Goal: Information Seeking & Learning: Find contact information

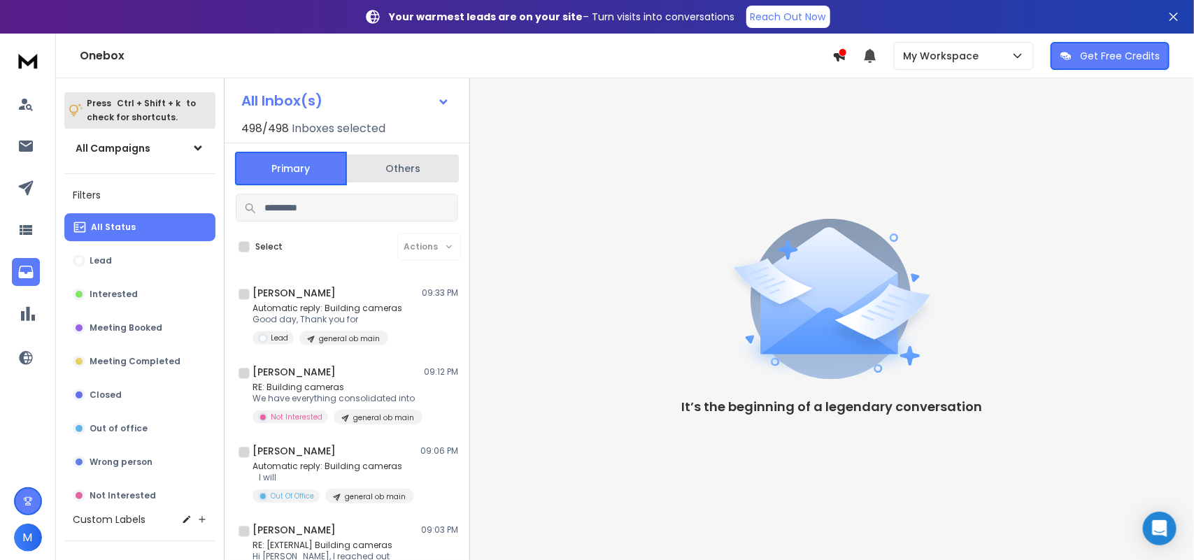
scroll to position [175, 0]
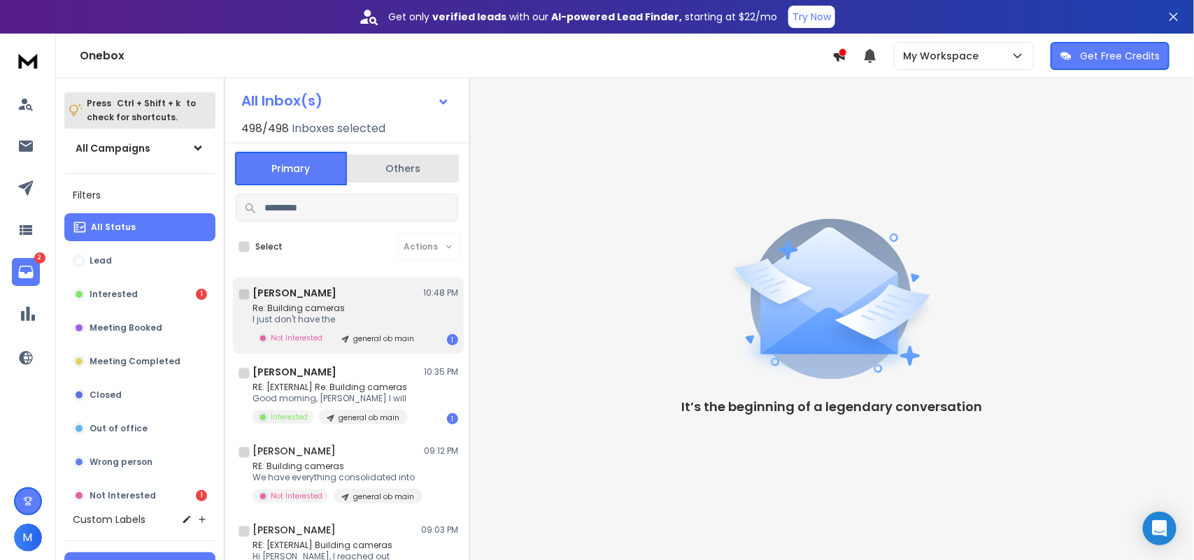
click at [344, 301] on div "Scott Malmanger 10:48 PM Re: Building cameras I just don't have the Not Interes…" at bounding box center [355, 315] width 206 height 59
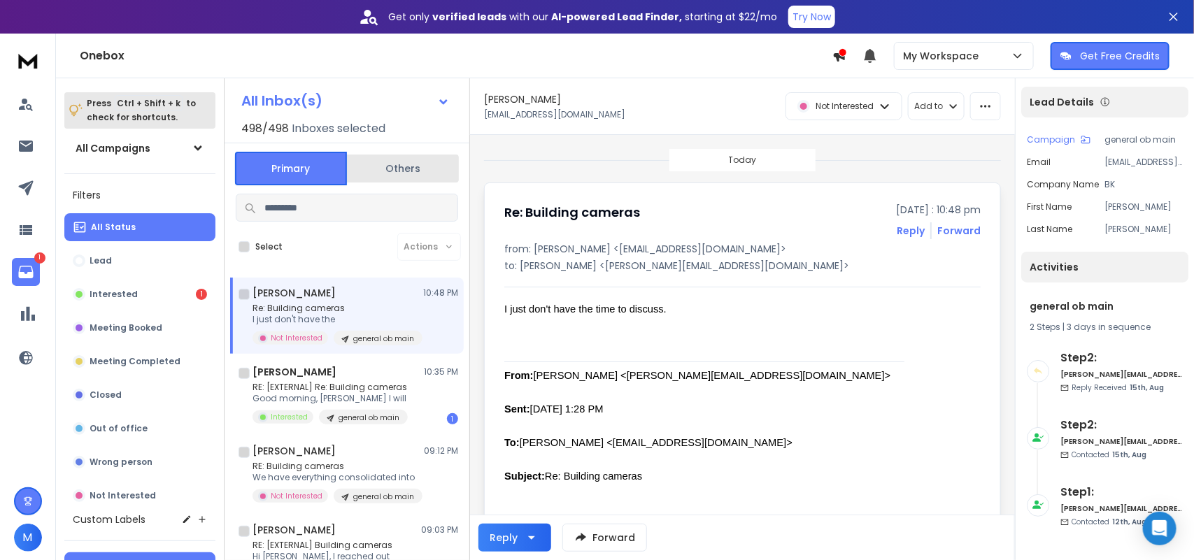
click at [525, 96] on h1 "Scott Malmanger" at bounding box center [522, 99] width 77 height 14
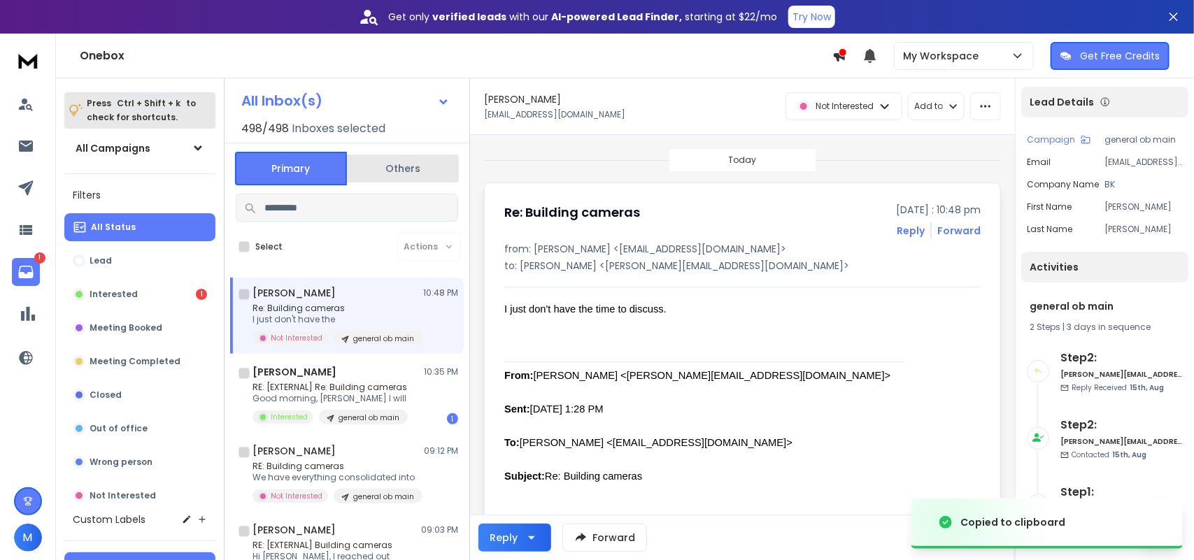
click at [529, 109] on p "Smalmanger@bktechnologies.com" at bounding box center [554, 114] width 141 height 11
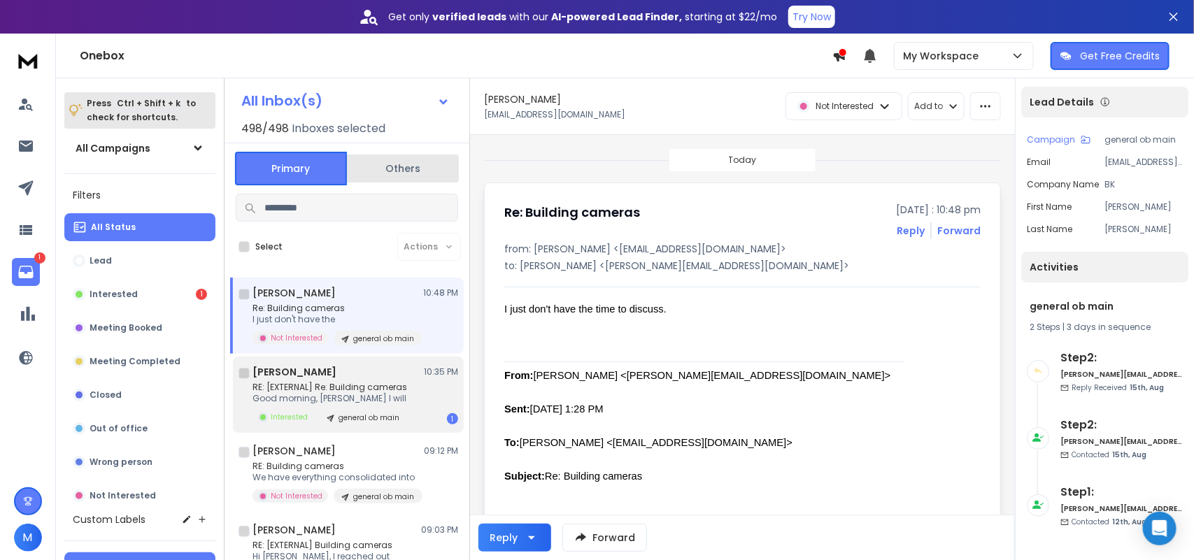
click at [383, 404] on div "RE: [EXTERNAL] Re: Building cameras Good morning, Taft I will Interested genera…" at bounding box center [329, 403] width 155 height 43
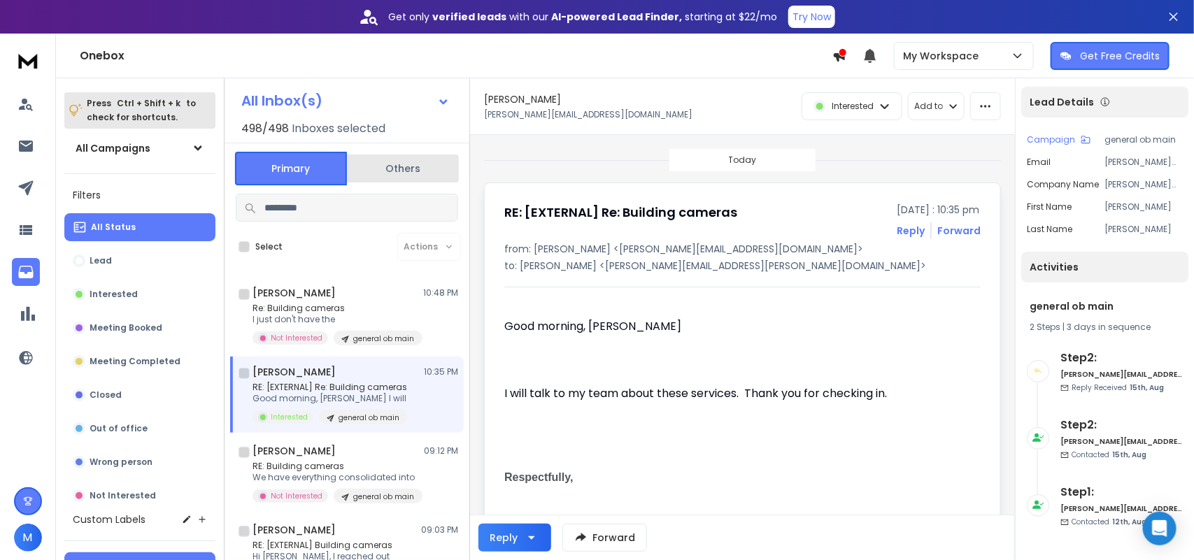
click at [537, 96] on h1 "[PERSON_NAME]" at bounding box center [522, 99] width 77 height 14
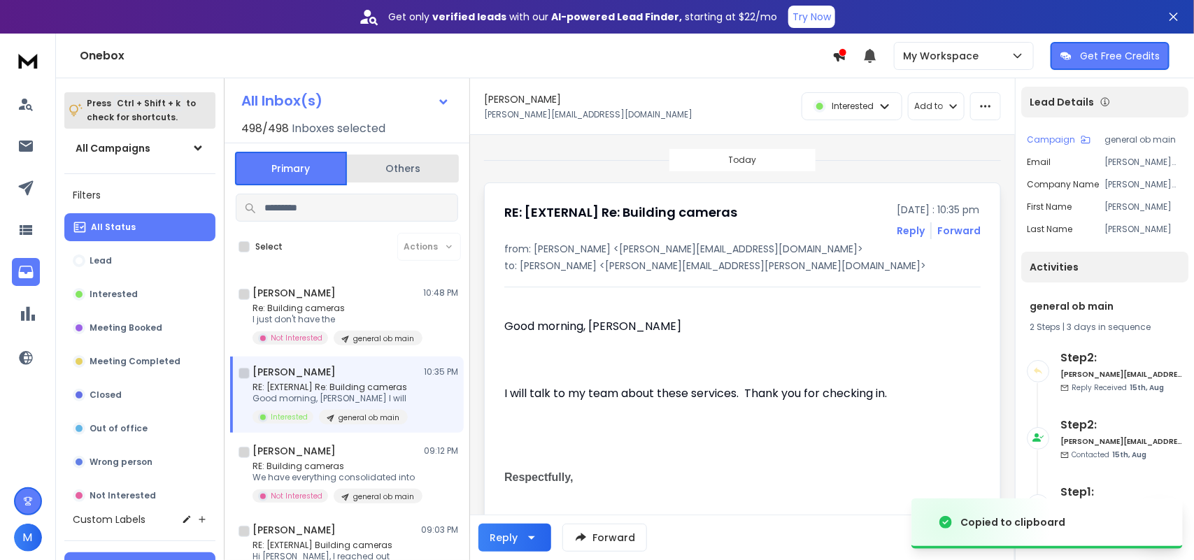
click at [561, 110] on p "thodge@fransenpittman.com" at bounding box center [588, 114] width 208 height 11
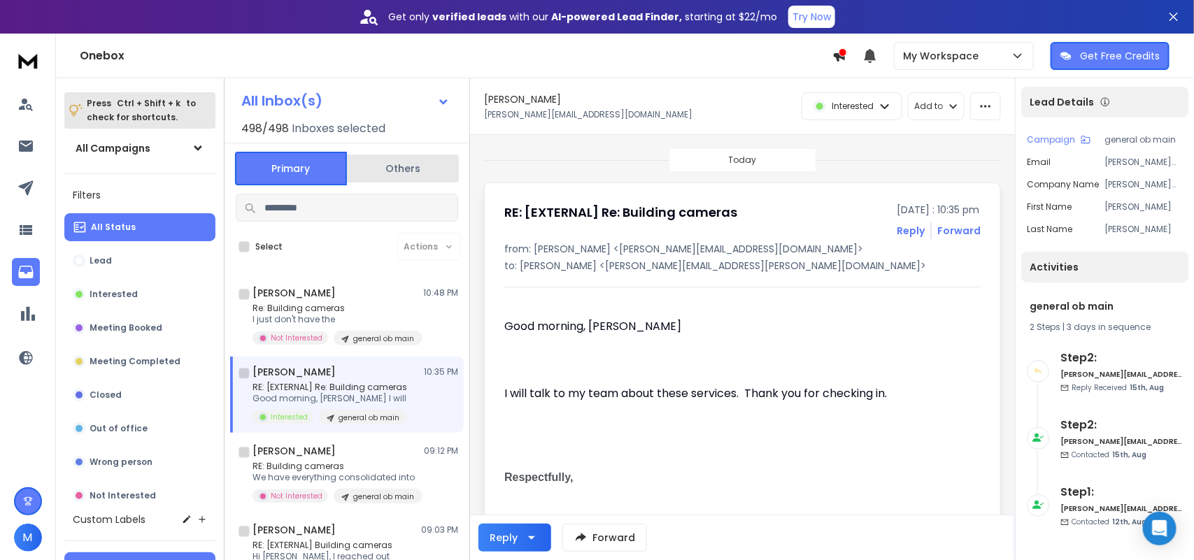
click at [1137, 183] on p "Fransen Pittman Construction" at bounding box center [1143, 184] width 78 height 11
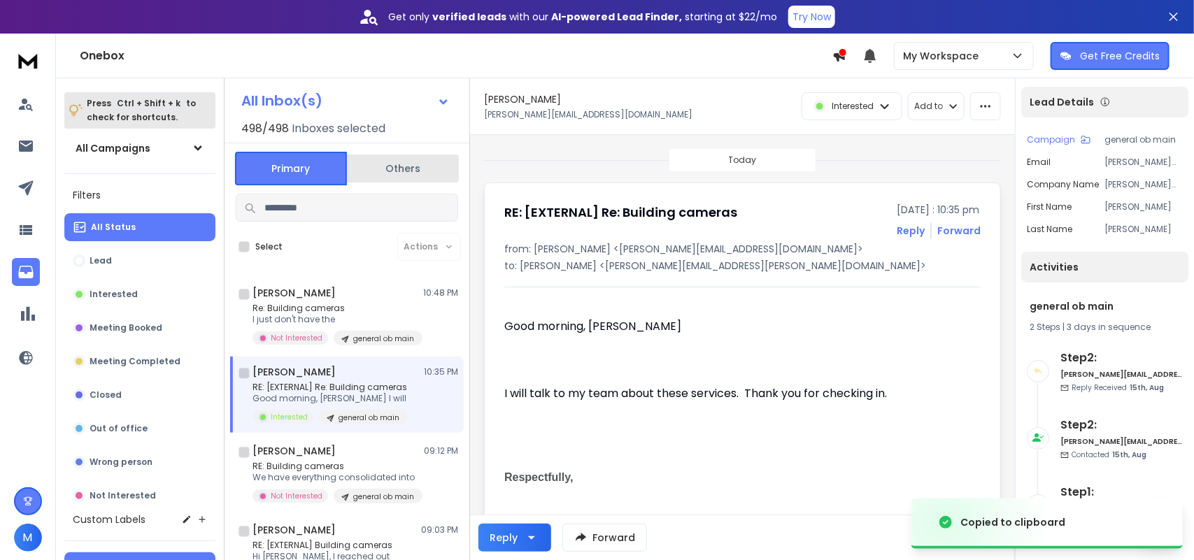
click at [529, 113] on p "thodge@fransenpittman.com" at bounding box center [588, 114] width 208 height 11
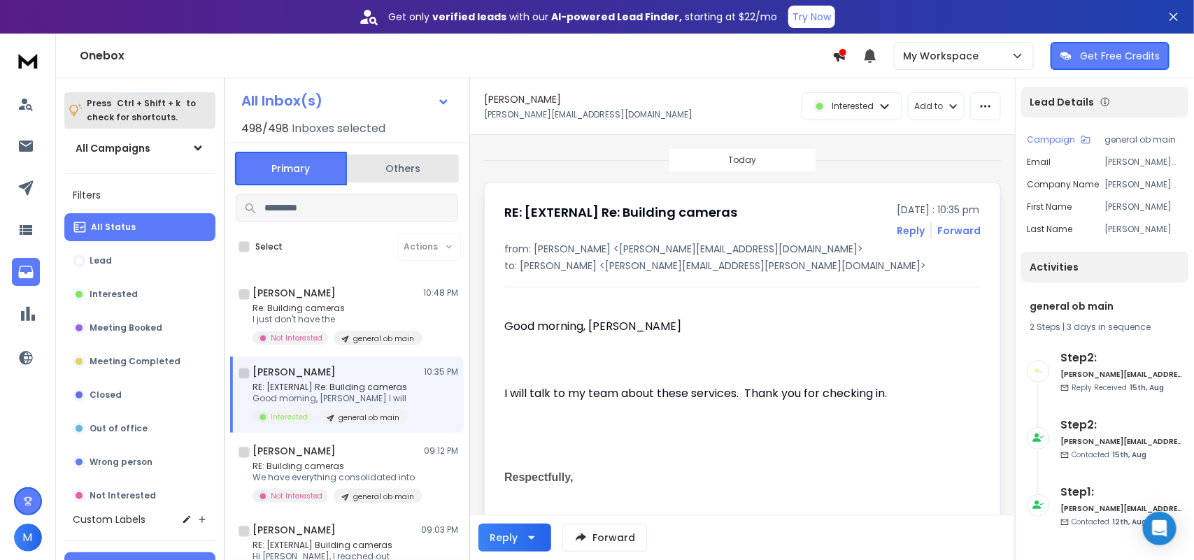
drag, startPoint x: 627, startPoint y: 308, endPoint x: 494, endPoint y: 319, distance: 133.4
copy div "Good morning, Taft I will talk to my team about these services. Thank you for c…"
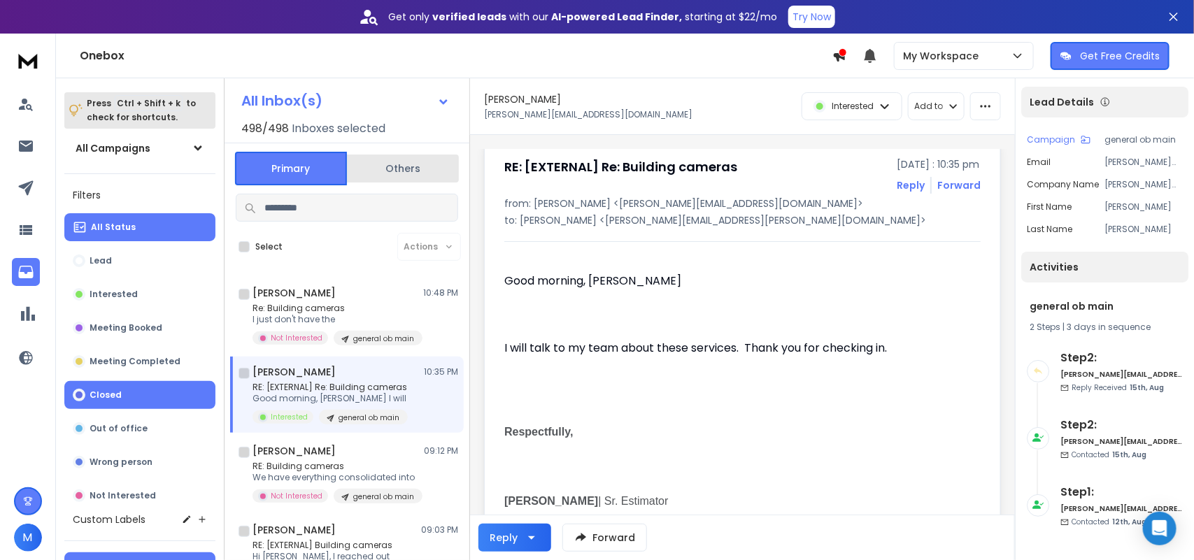
scroll to position [175, 0]
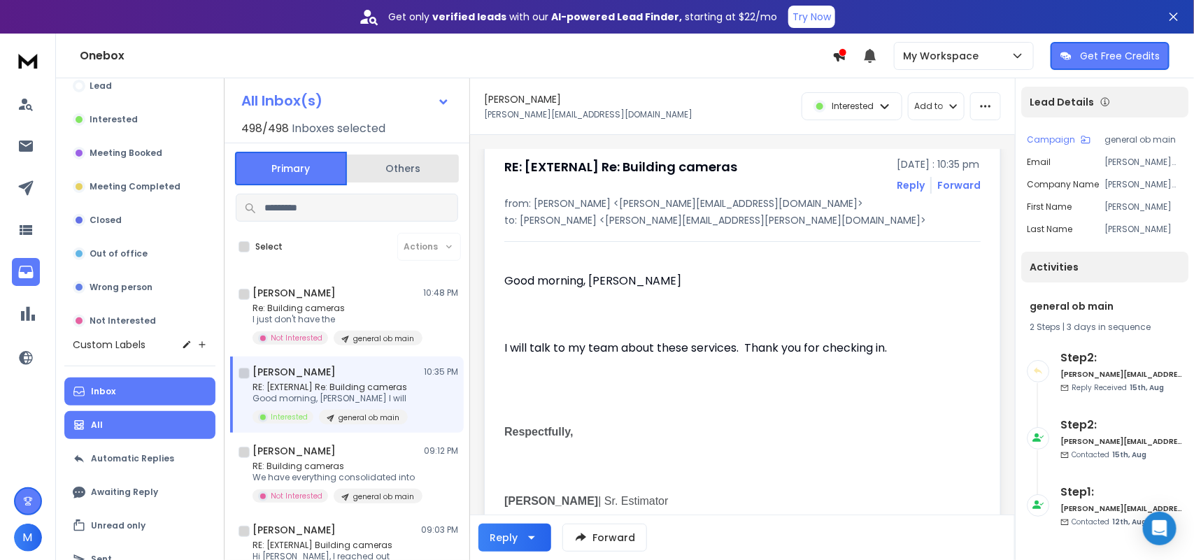
click at [104, 422] on button "All" at bounding box center [139, 425] width 151 height 28
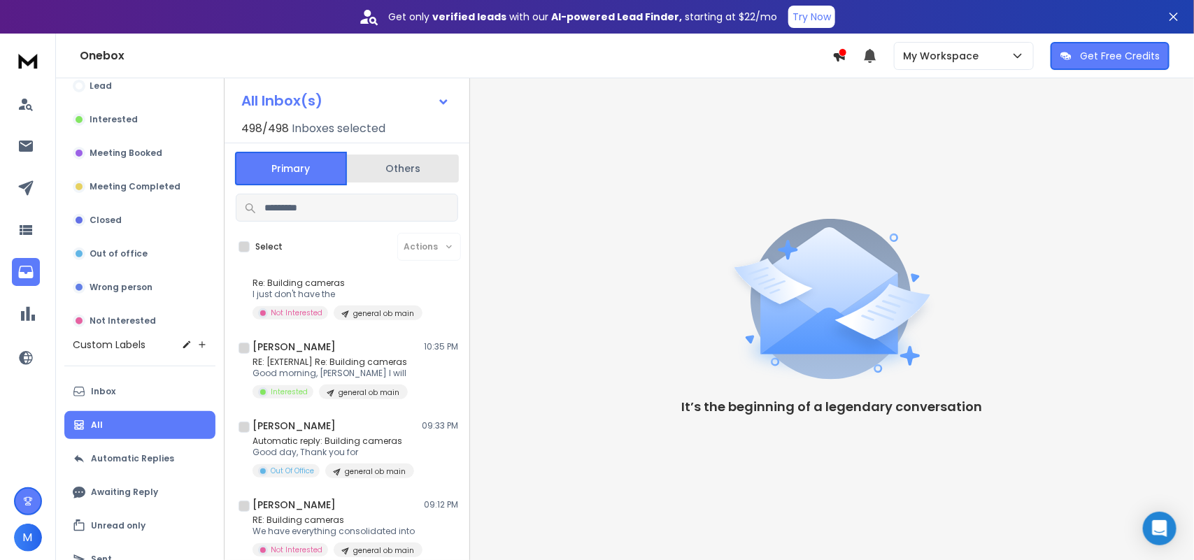
scroll to position [0, 0]
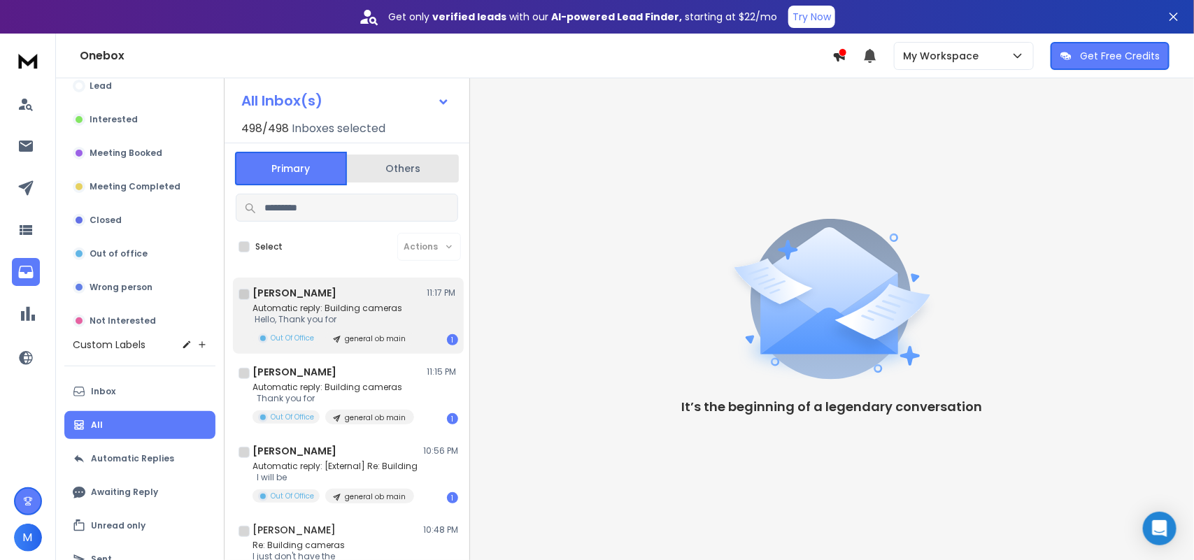
click at [315, 319] on p "﻿ Hello, Thank you for" at bounding box center [333, 319] width 162 height 11
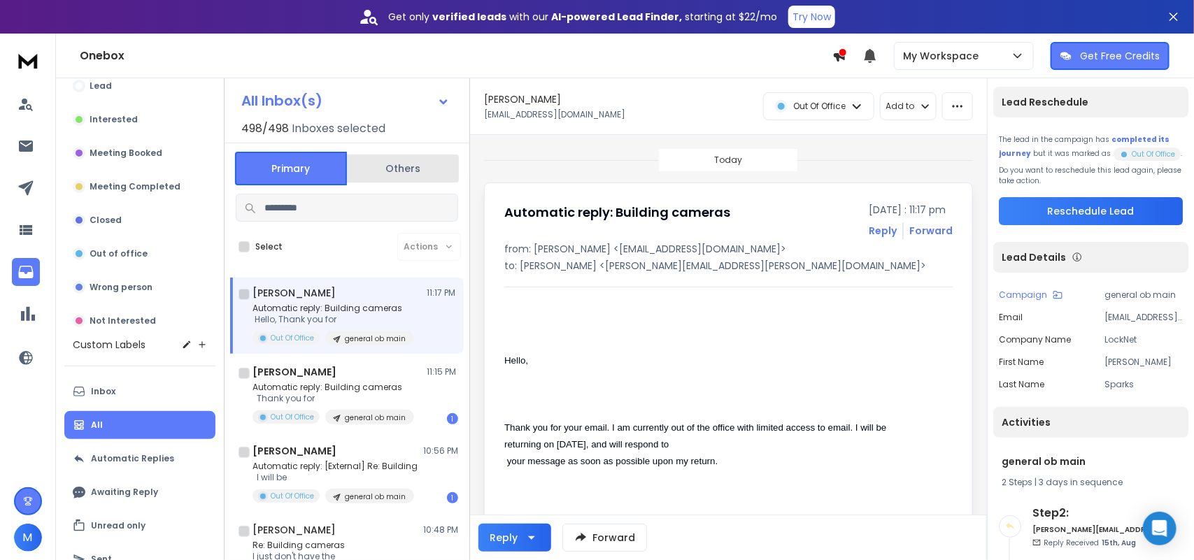
click at [521, 98] on h1 "Sherry Sparks" at bounding box center [522, 99] width 77 height 14
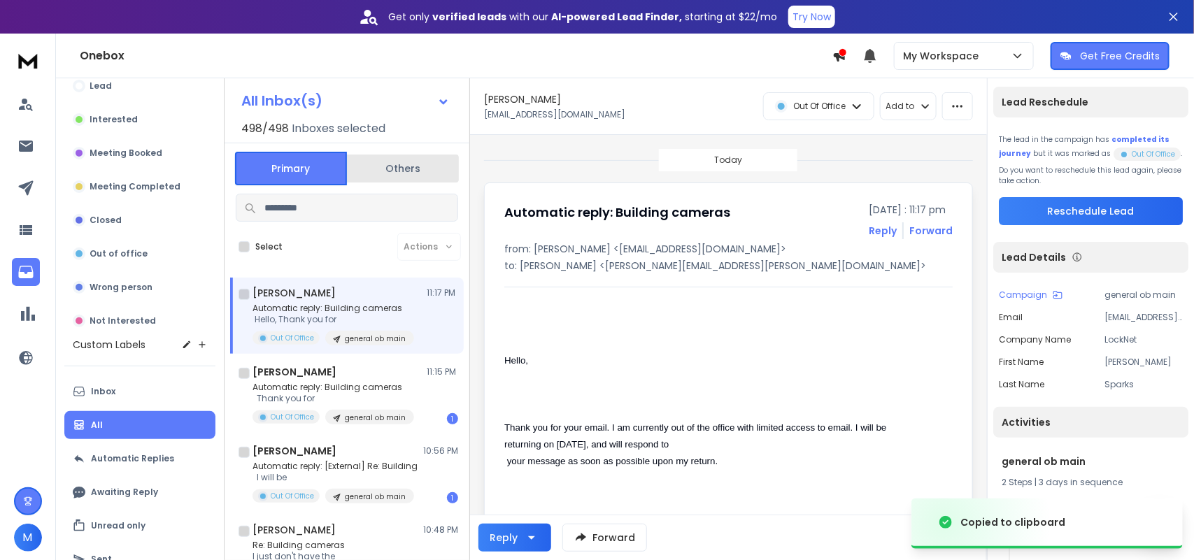
click at [535, 115] on p "SherryS@locknet.com" at bounding box center [554, 114] width 141 height 11
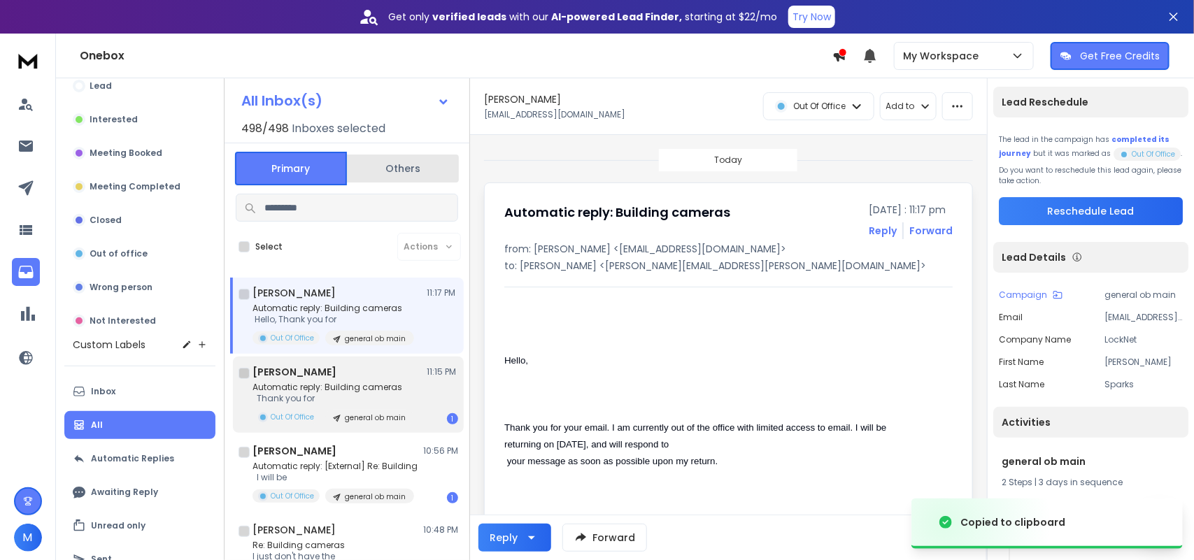
click at [327, 399] on p "﻿ ﻿ Thank you for" at bounding box center [333, 398] width 162 height 11
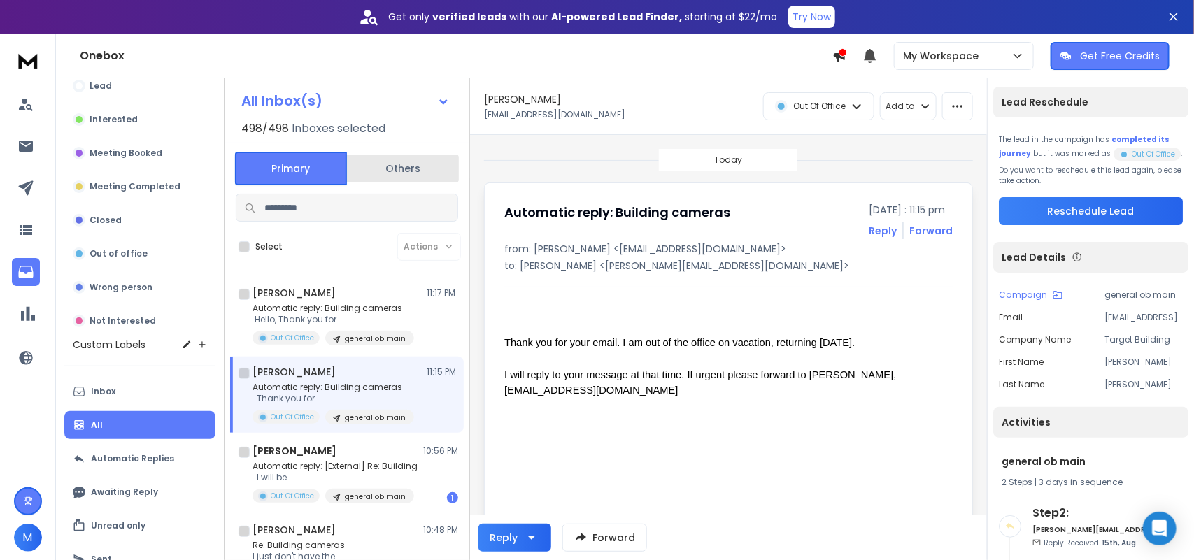
click at [507, 96] on h1 "Mike Bolton" at bounding box center [522, 99] width 77 height 14
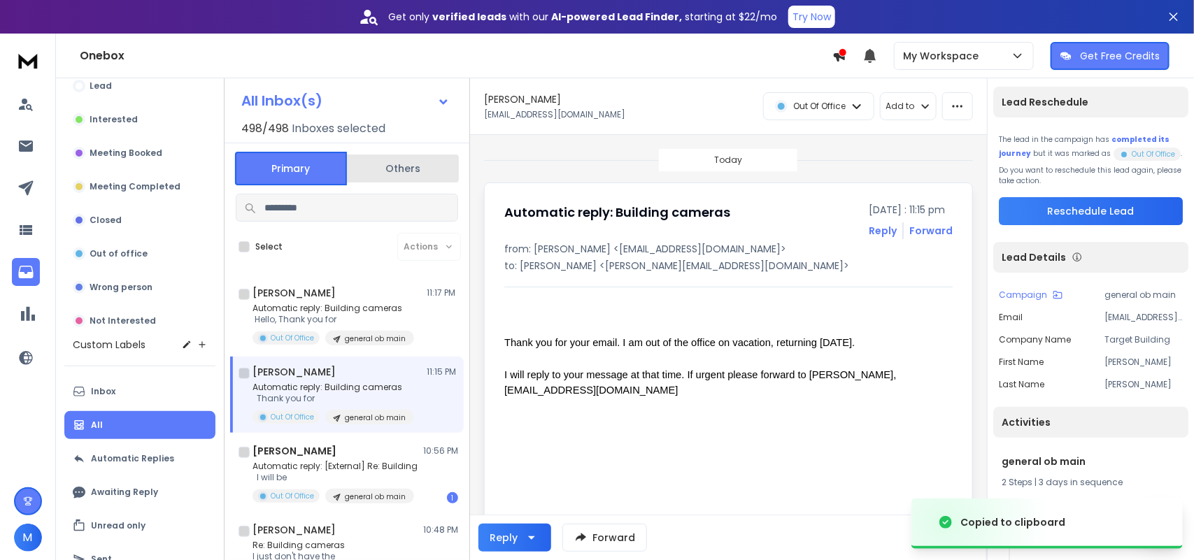
click at [567, 114] on p "mikeb@targetbuilding.com" at bounding box center [554, 114] width 141 height 11
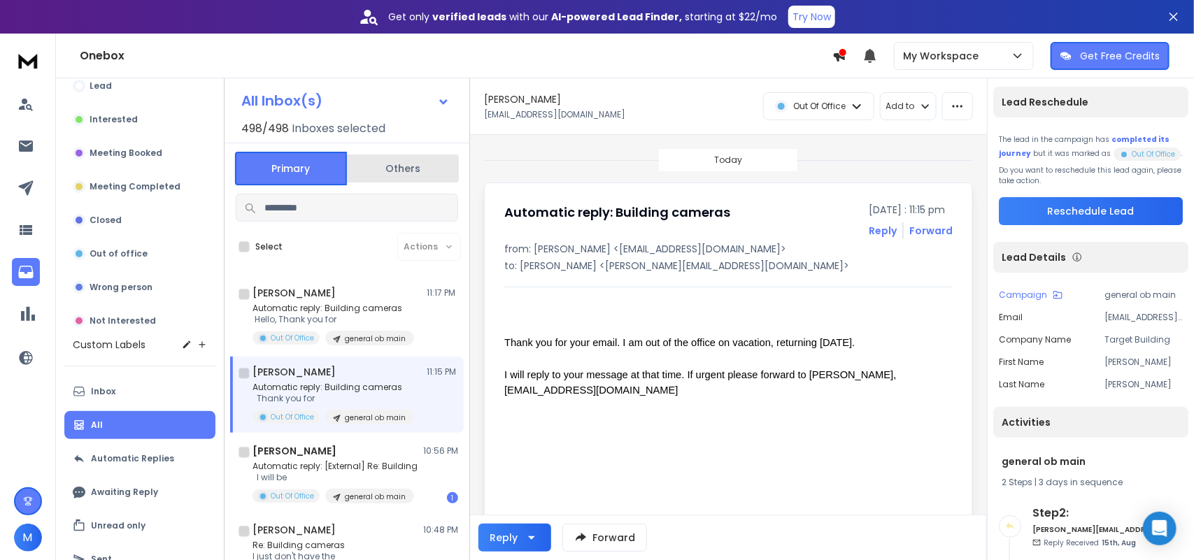
click at [1151, 346] on p "Target Building" at bounding box center [1143, 339] width 78 height 11
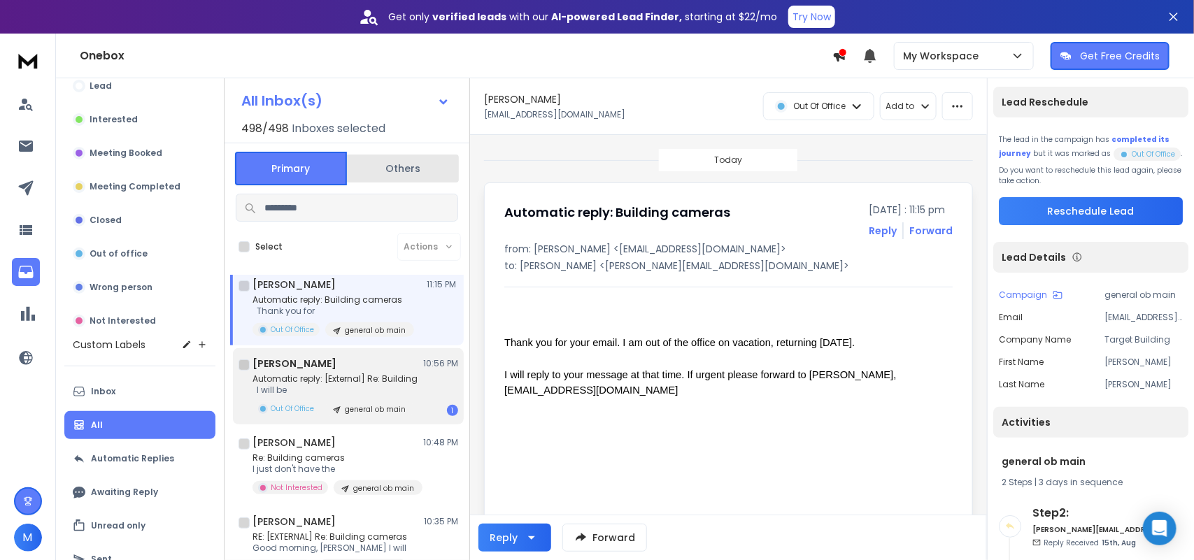
click at [367, 404] on p "general ob main" at bounding box center [375, 409] width 61 height 10
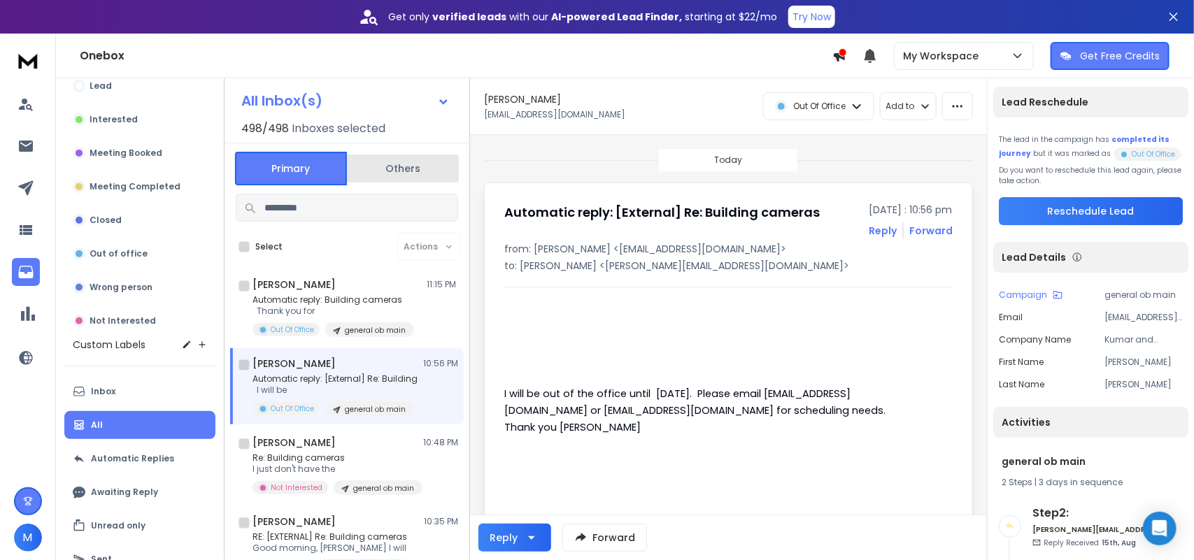
click at [522, 99] on h1 "Scott Hougard" at bounding box center [522, 99] width 77 height 14
click at [553, 113] on p "shougard@kumarusa.com" at bounding box center [554, 114] width 141 height 11
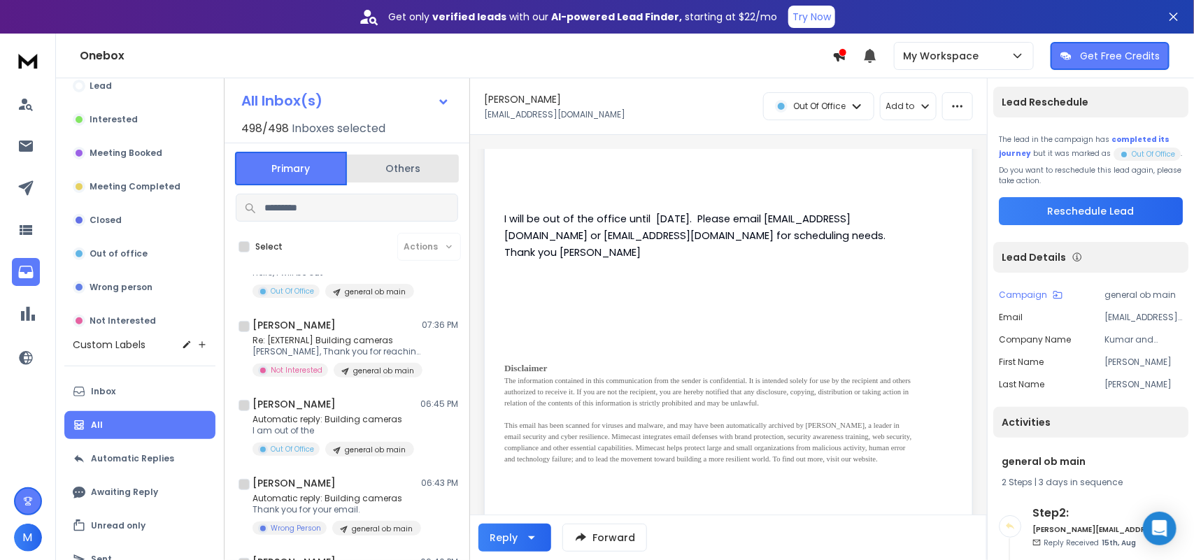
scroll to position [1749, 0]
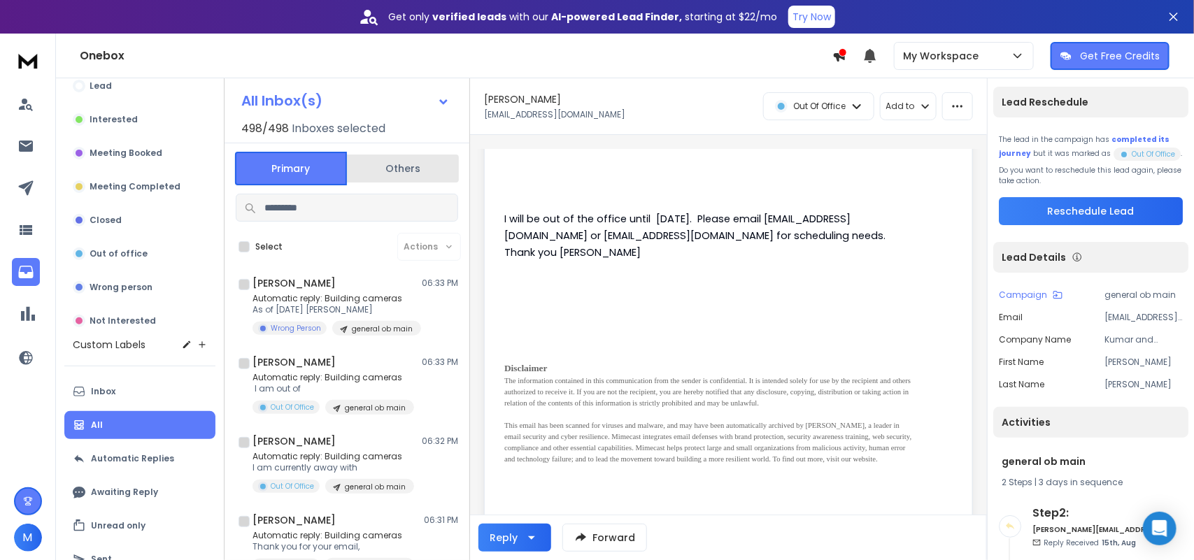
click at [330, 215] on input at bounding box center [347, 208] width 222 height 28
paste input "**********"
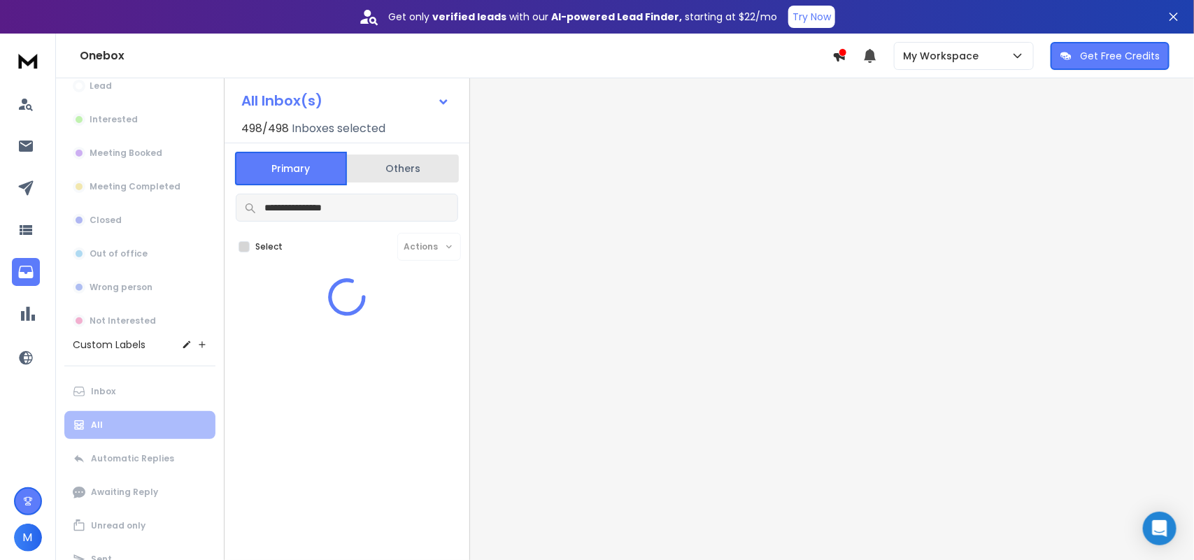
scroll to position [0, 0]
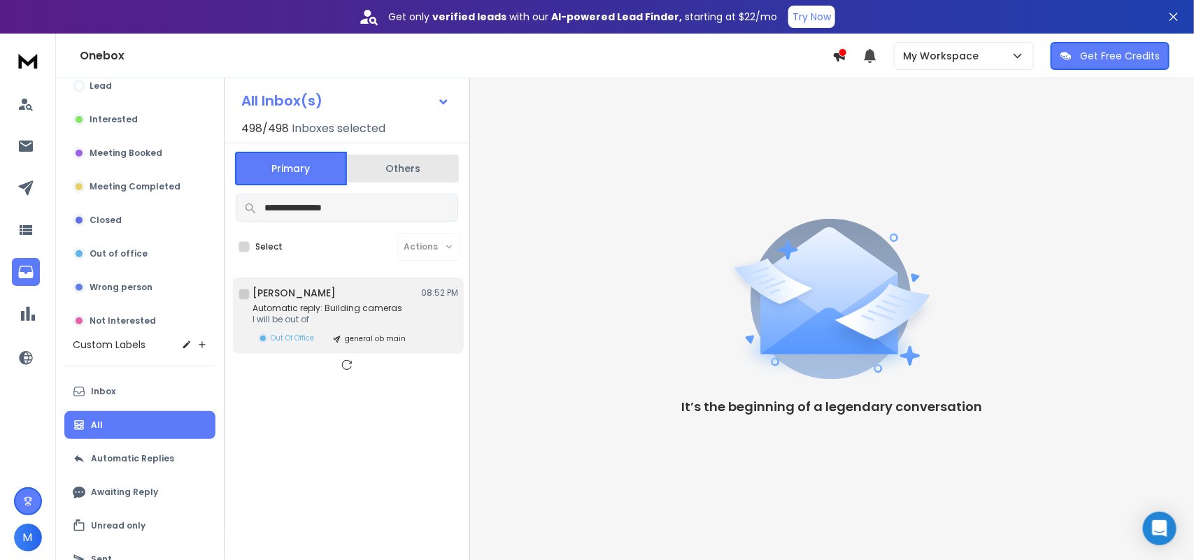
type input "**********"
click at [319, 294] on div "Nirmal Patel 08:52 PM" at bounding box center [355, 293] width 206 height 14
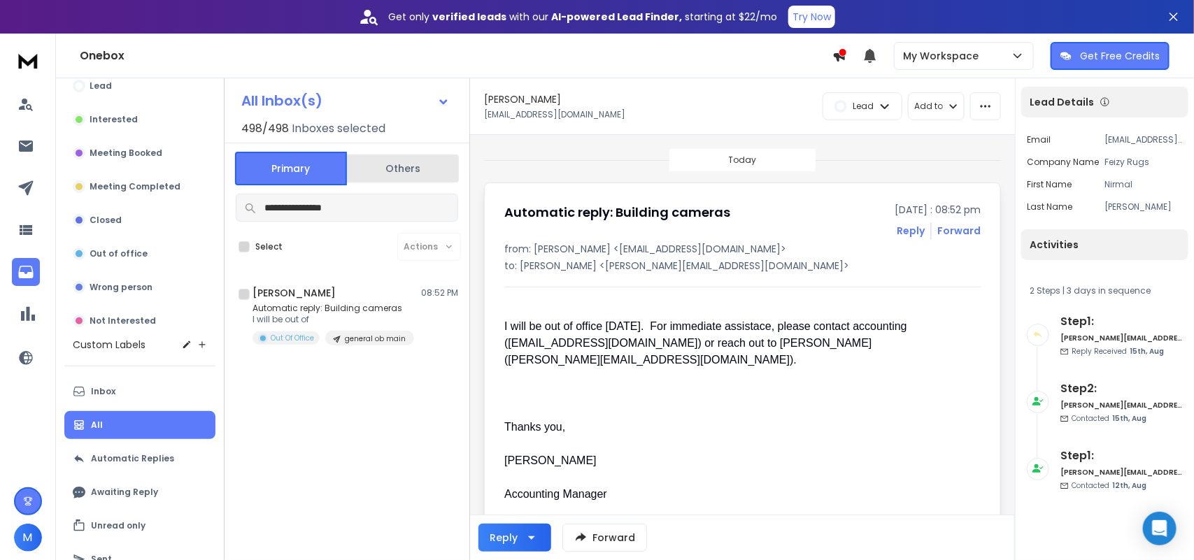
click at [1135, 162] on p "Feizy Rugs" at bounding box center [1143, 162] width 78 height 11
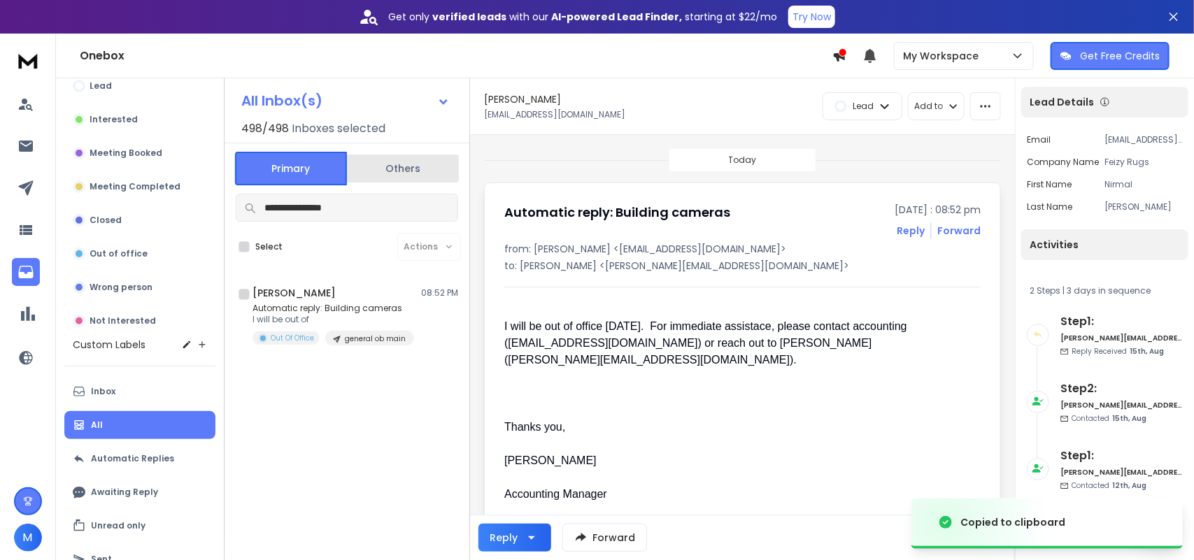
click at [522, 116] on p "npatel@feizy.com" at bounding box center [554, 114] width 141 height 11
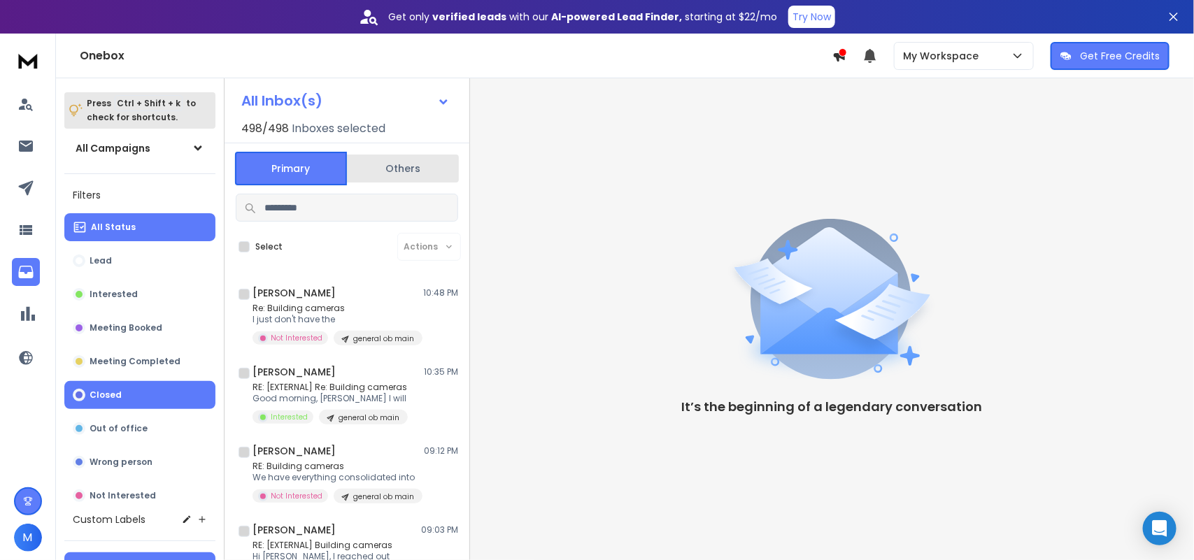
scroll to position [175, 0]
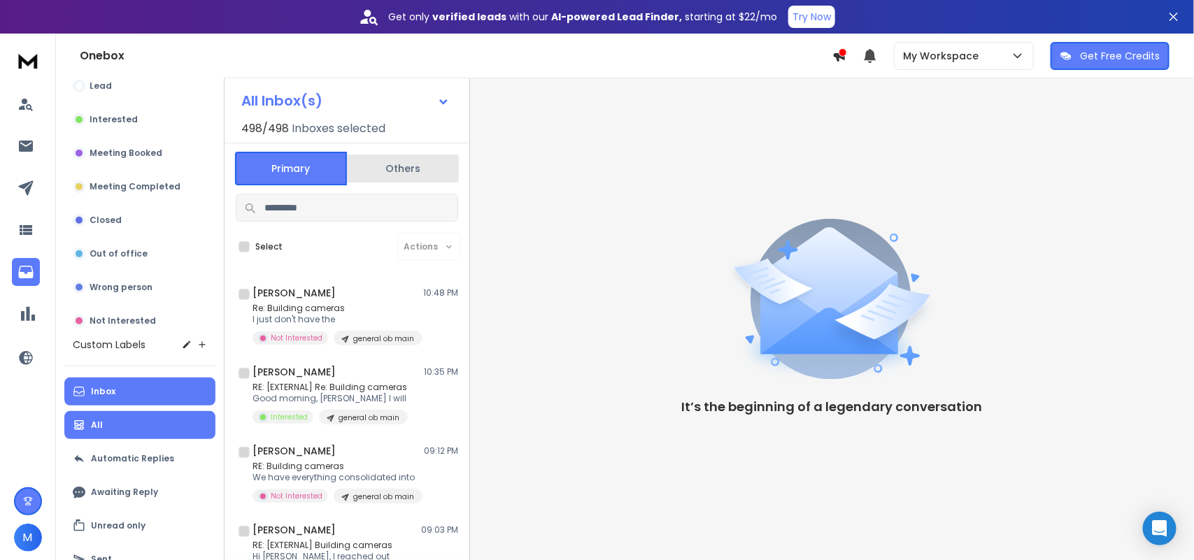
click at [81, 432] on div "All" at bounding box center [88, 425] width 30 height 17
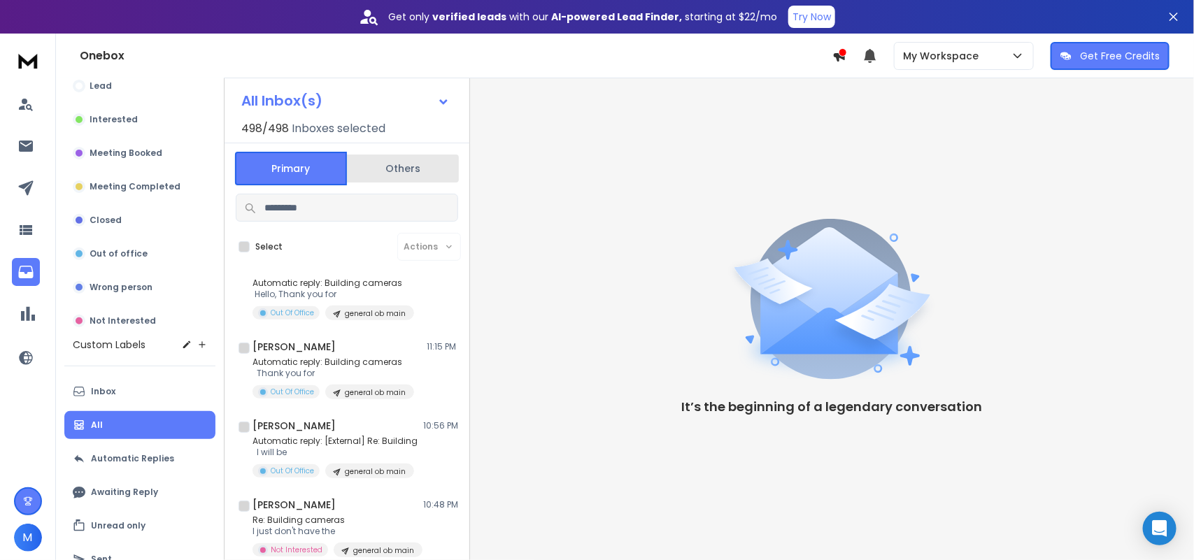
scroll to position [0, 0]
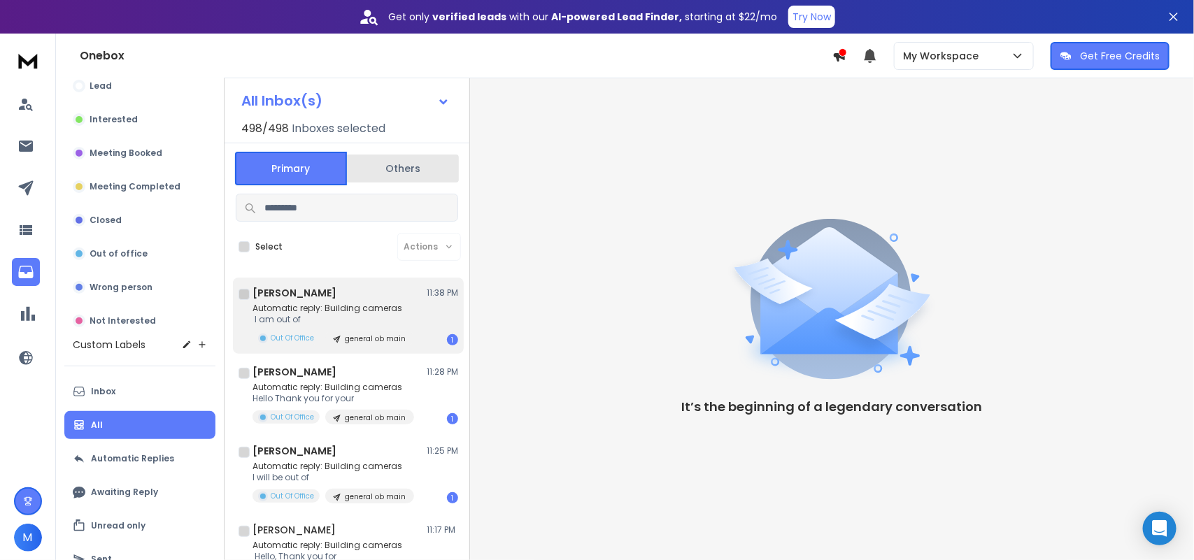
click at [350, 311] on p "Automatic reply: Building cameras" at bounding box center [333, 308] width 162 height 11
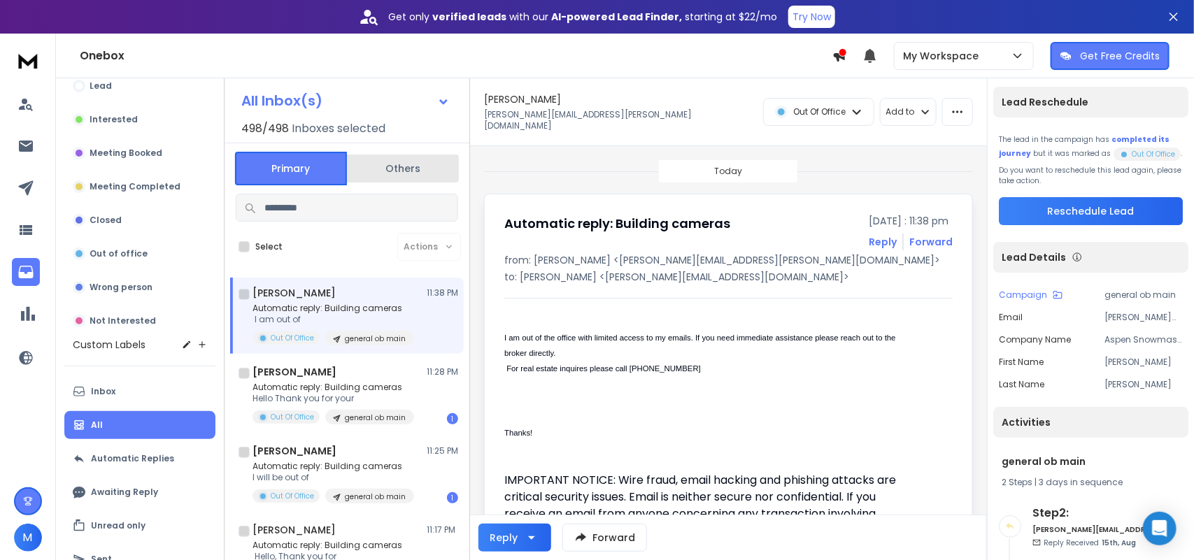
click at [522, 98] on h1 "Mackenzie Kraus" at bounding box center [522, 99] width 77 height 14
click at [557, 113] on p "Mackenzie.Kraus@aspensnowmasssir.com" at bounding box center [604, 120] width 240 height 22
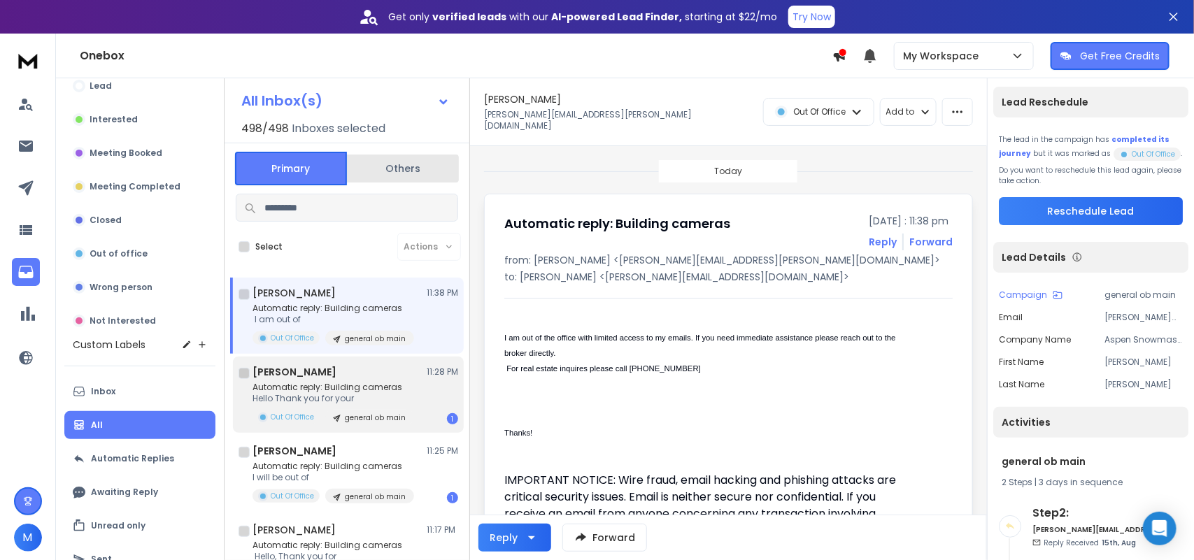
click at [362, 403] on p "Hello Thank you for your" at bounding box center [333, 398] width 162 height 11
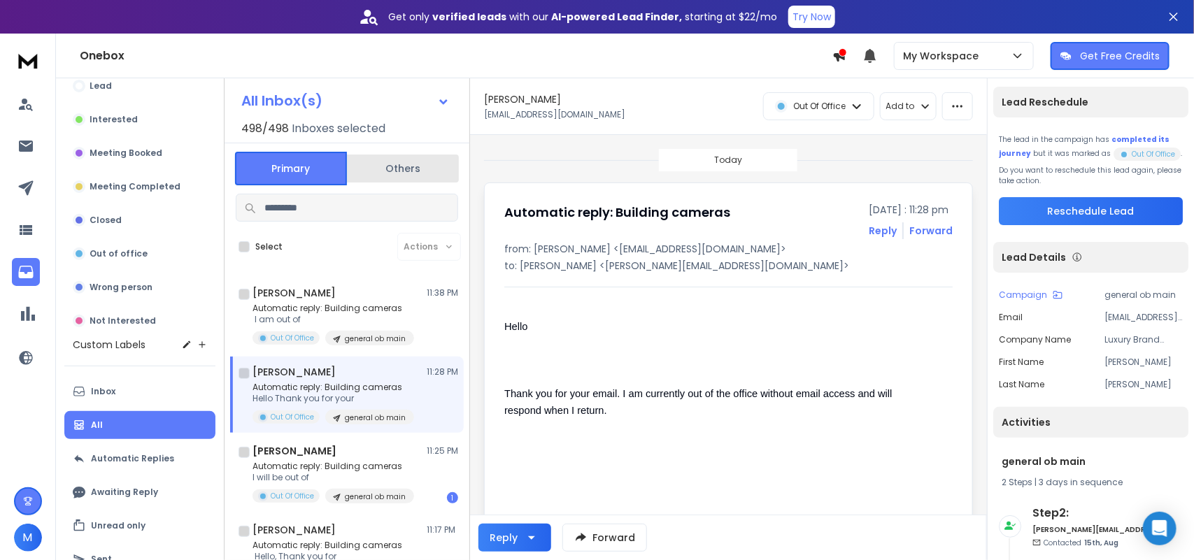
click at [518, 96] on h1 "Cindy Nunes" at bounding box center [522, 99] width 77 height 14
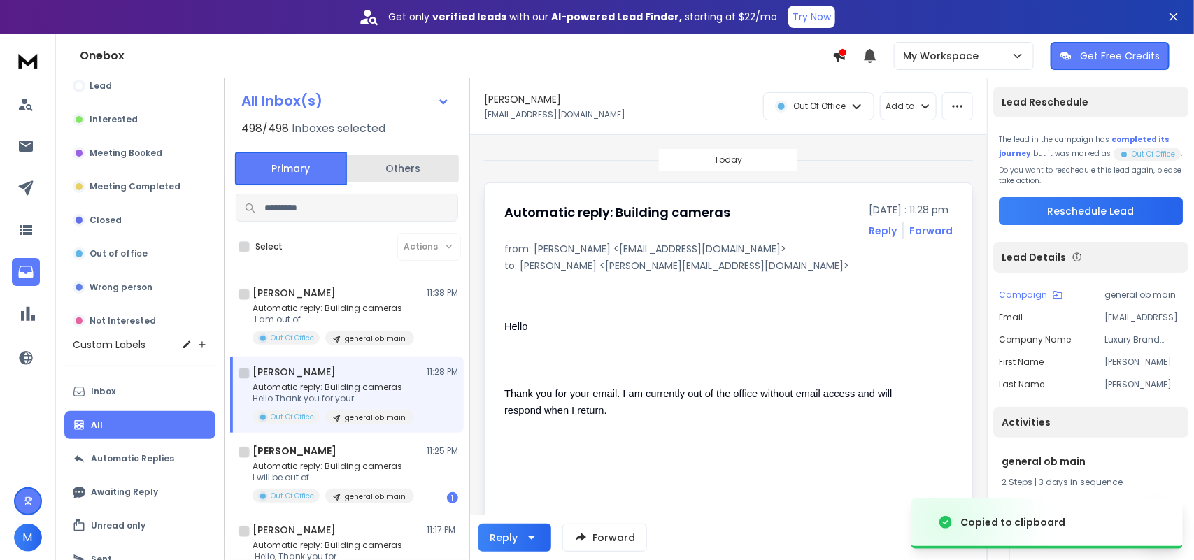
click at [590, 112] on p "cnunes@luxurybrandholdings.com" at bounding box center [554, 114] width 141 height 11
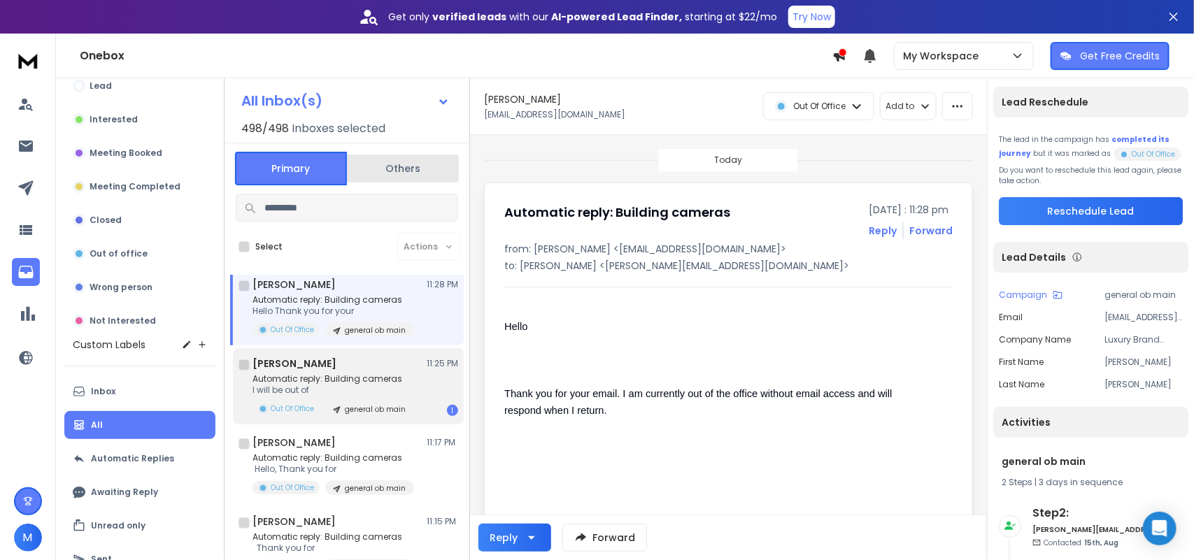
click at [369, 394] on p "I will be out of" at bounding box center [333, 390] width 162 height 11
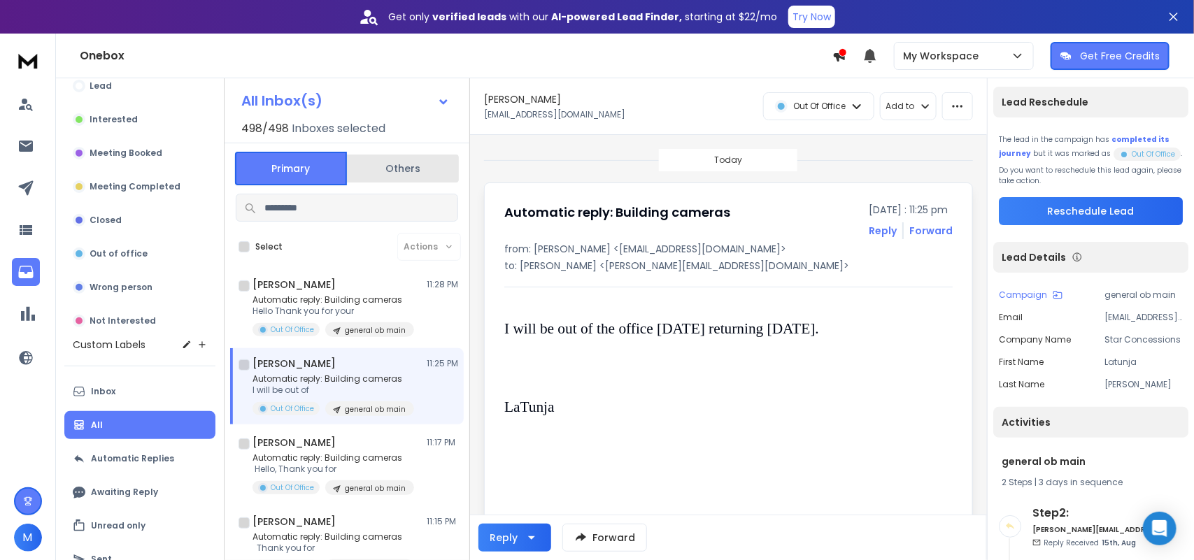
click at [505, 99] on h1 "Latunja Morgan" at bounding box center [522, 99] width 77 height 14
click at [521, 113] on p "lmoore@starcons.com" at bounding box center [554, 114] width 141 height 11
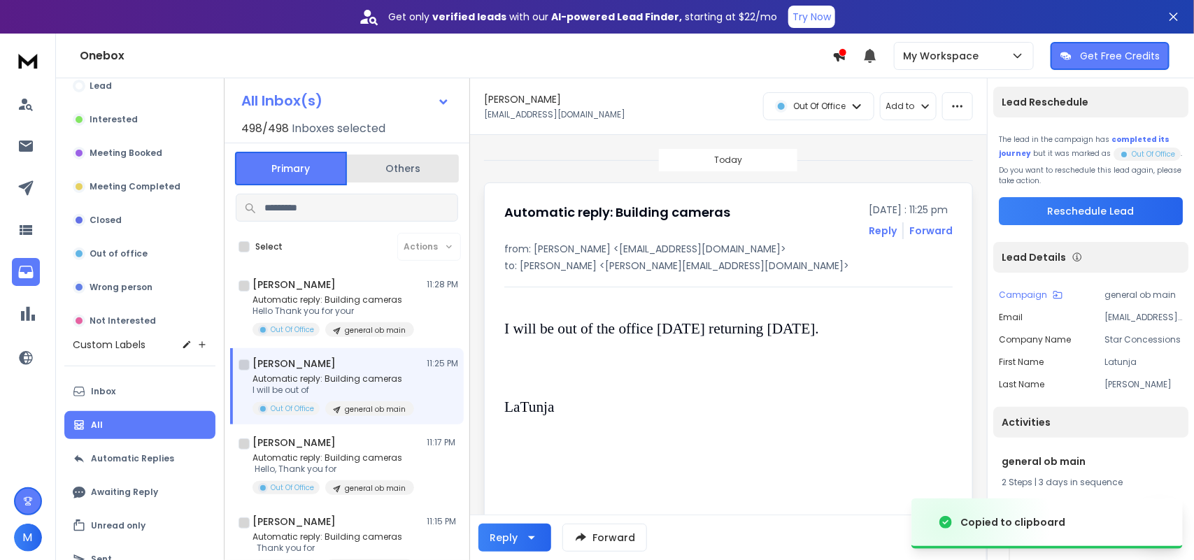
click at [1126, 323] on p "lmorgan@starcons.com" at bounding box center [1143, 317] width 78 height 11
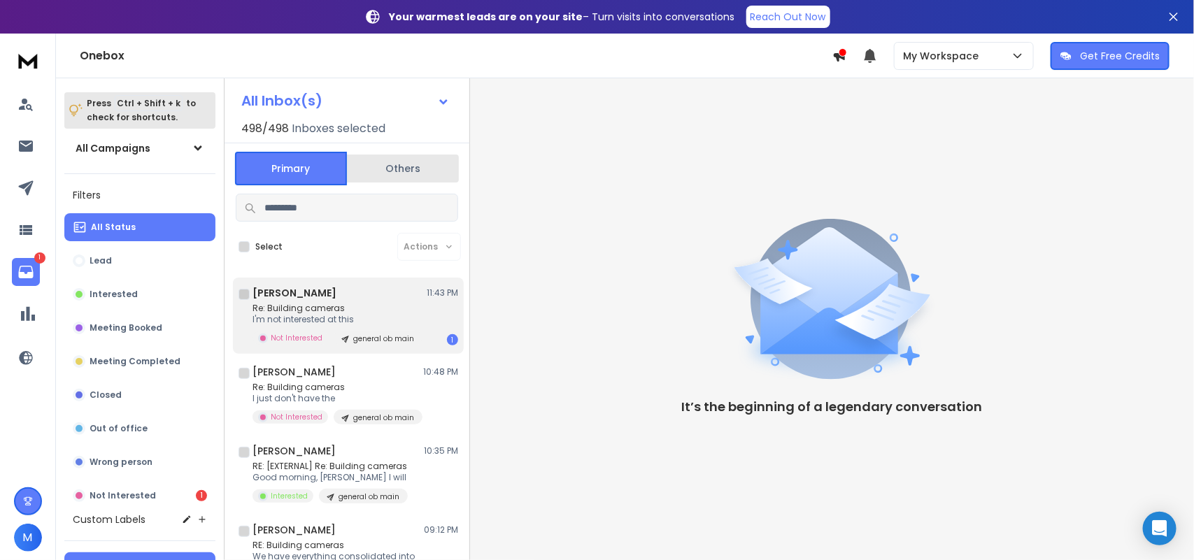
click at [332, 310] on p "Re: Building cameras" at bounding box center [336, 308] width 168 height 11
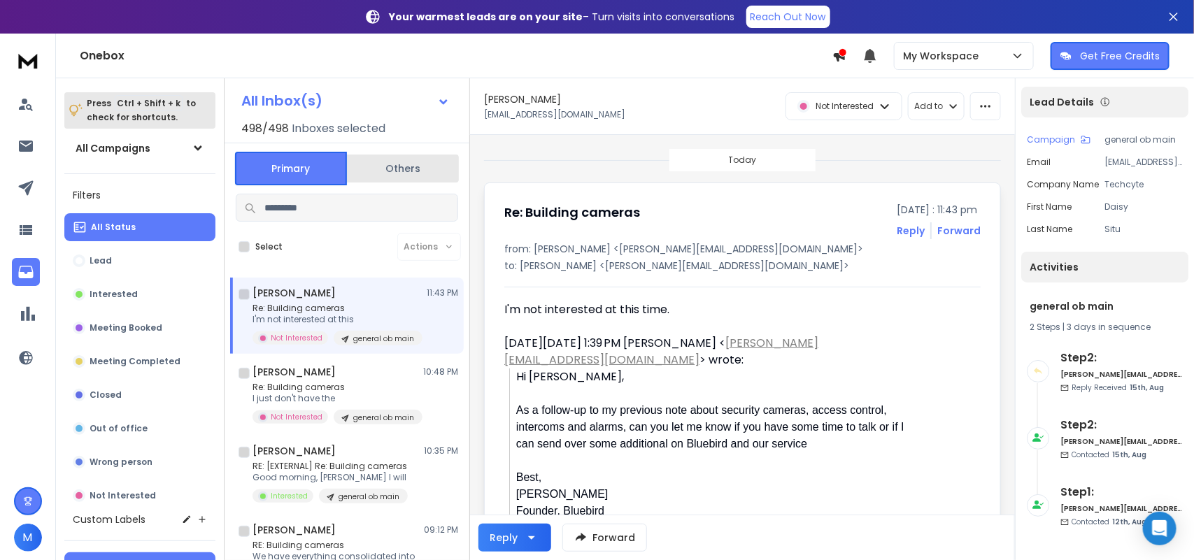
click at [520, 96] on h1 "[PERSON_NAME]" at bounding box center [522, 99] width 77 height 14
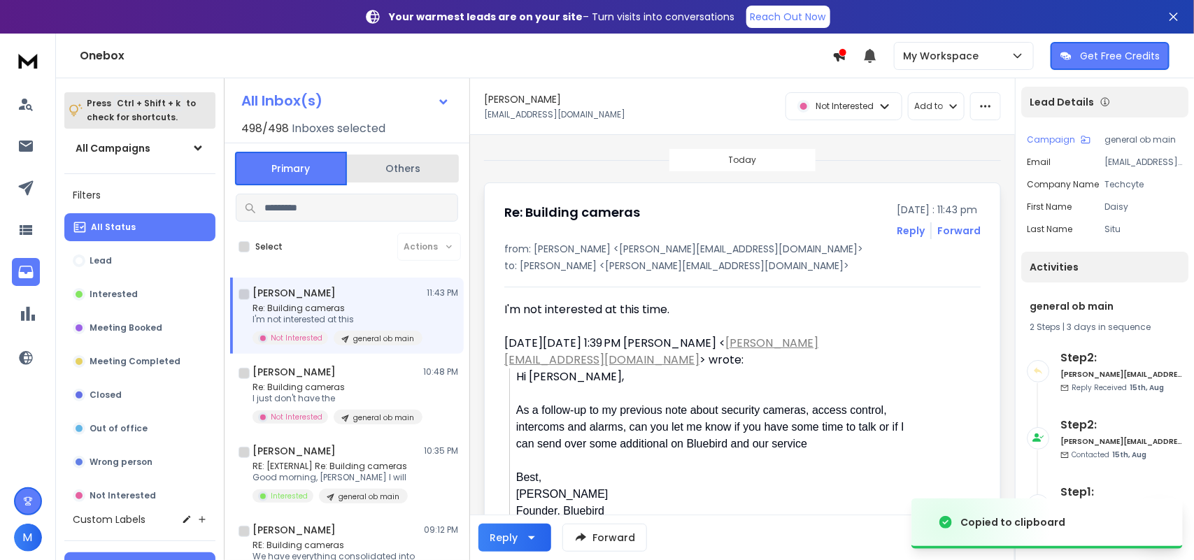
click at [536, 113] on p "daisy.situ@techcyte.com" at bounding box center [554, 114] width 141 height 11
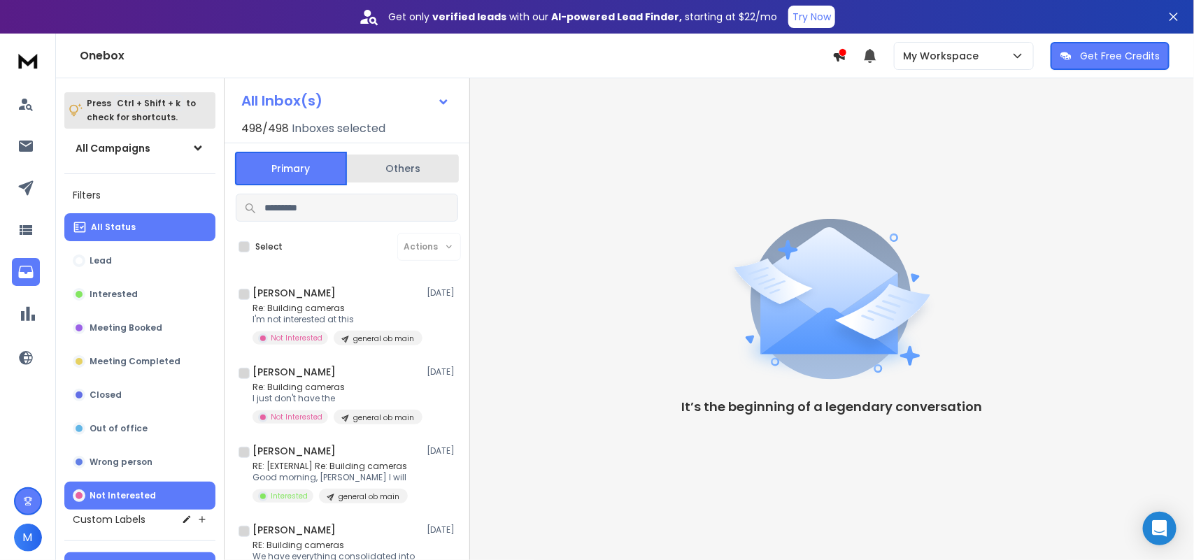
scroll to position [175, 0]
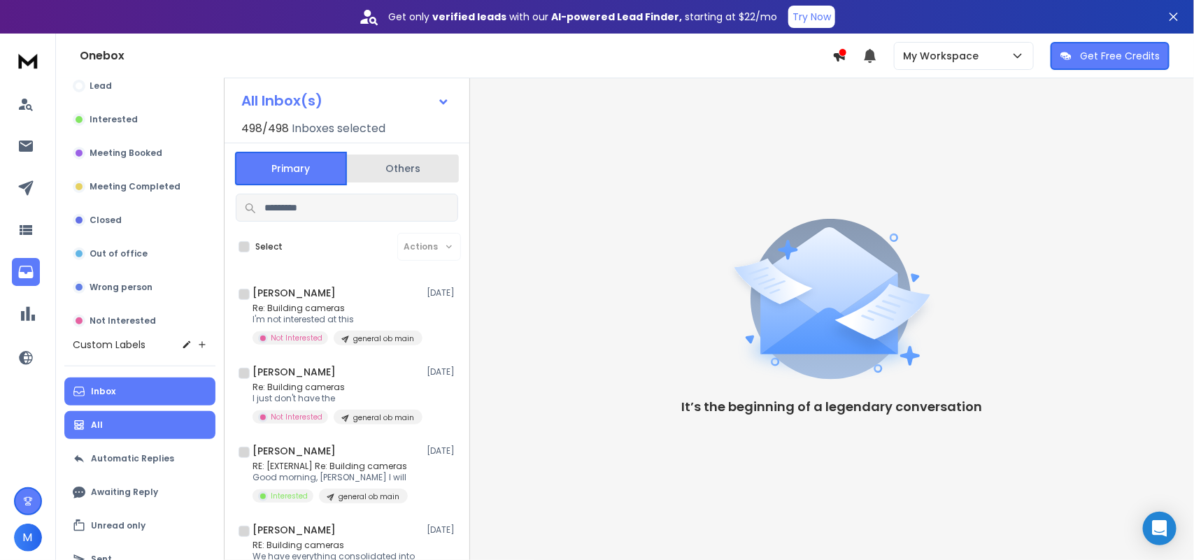
click at [93, 424] on p "All" at bounding box center [97, 425] width 12 height 11
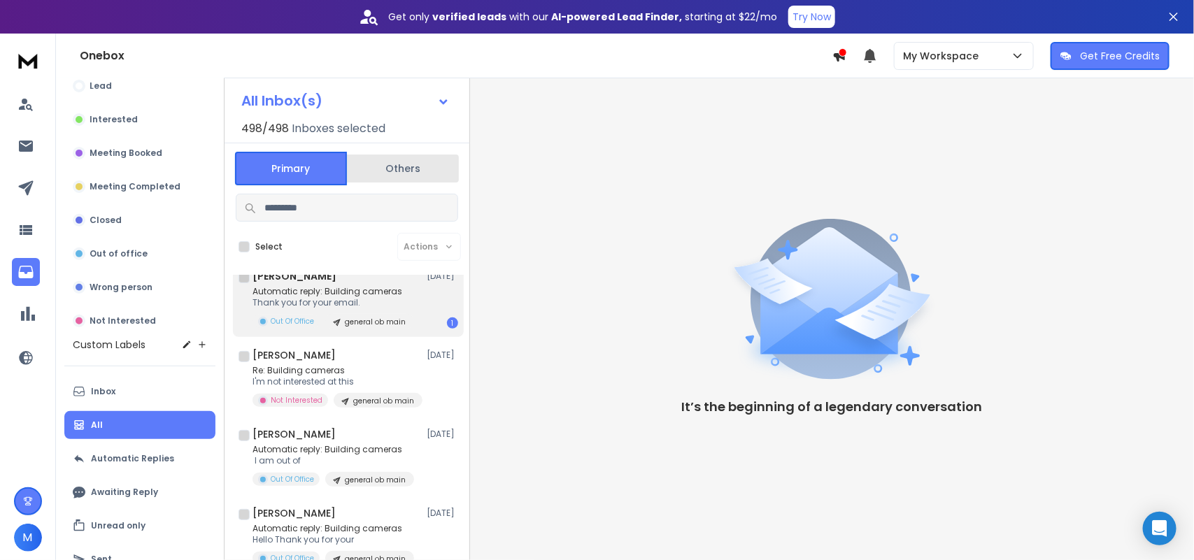
scroll to position [0, 0]
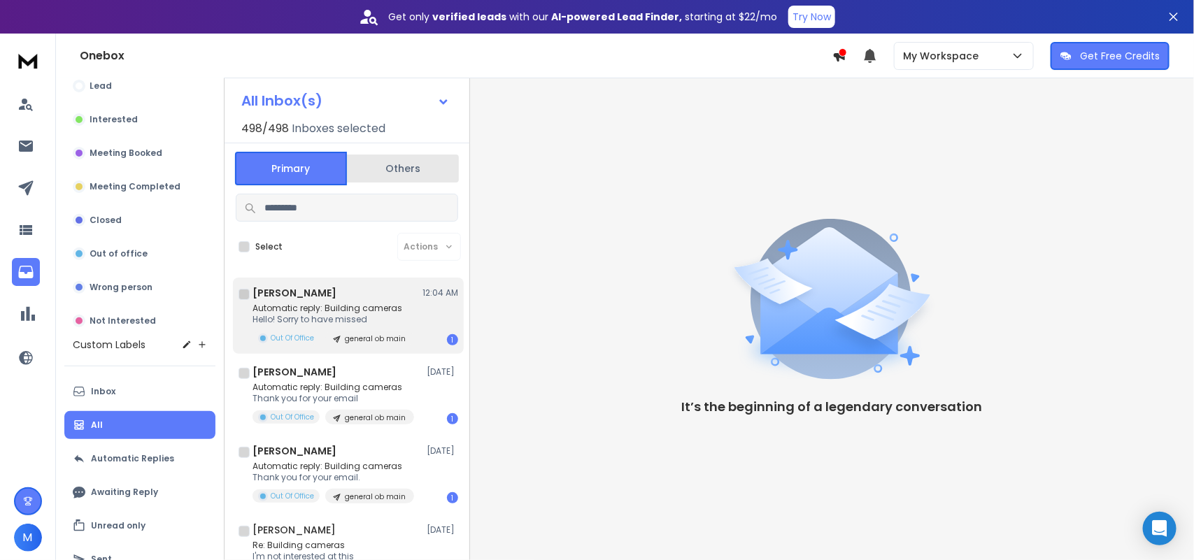
click at [331, 318] on p "﻿Hello! Sorry to have missed" at bounding box center [333, 319] width 162 height 11
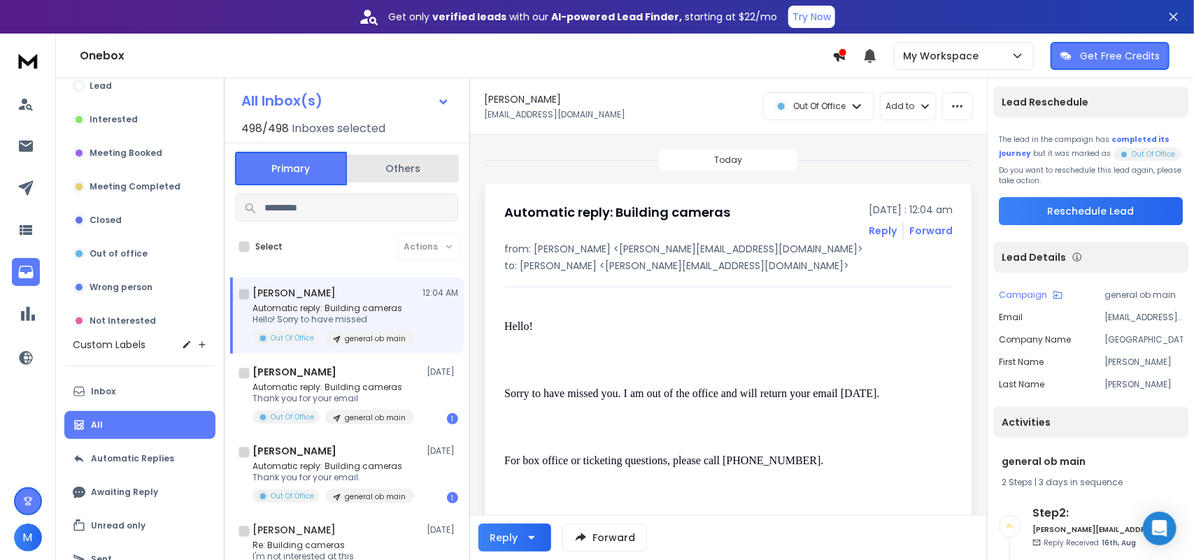
click at [532, 105] on h1 "Patty Stefanski" at bounding box center [522, 99] width 77 height 14
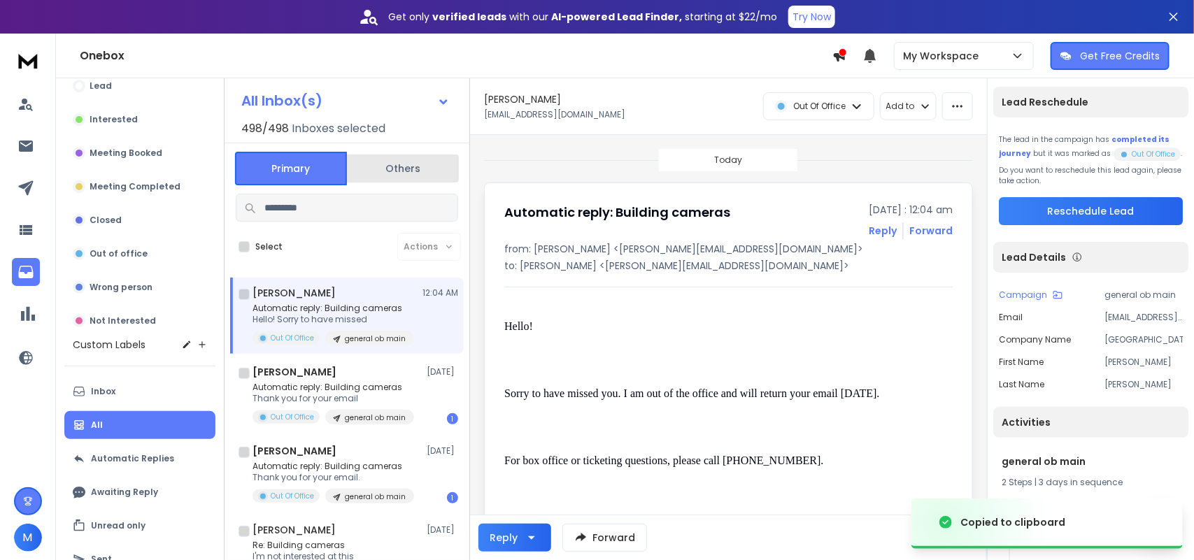
click at [530, 97] on h1 "Patty Stefanski" at bounding box center [522, 99] width 77 height 14
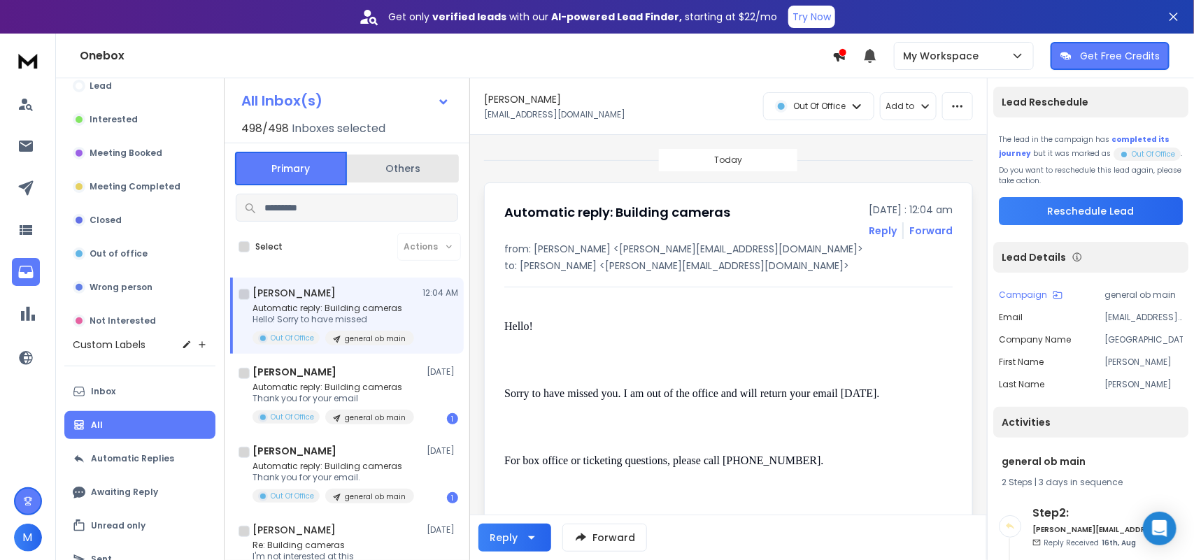
click at [546, 111] on p "PattyS@paramountarts.com" at bounding box center [554, 114] width 141 height 11
click at [504, 99] on h1 "Patty Stefanski" at bounding box center [522, 99] width 77 height 14
click at [1127, 323] on p "pattys@paramountarts.com" at bounding box center [1143, 317] width 78 height 11
click at [1125, 346] on p "Paramount Theatre" at bounding box center [1143, 339] width 78 height 11
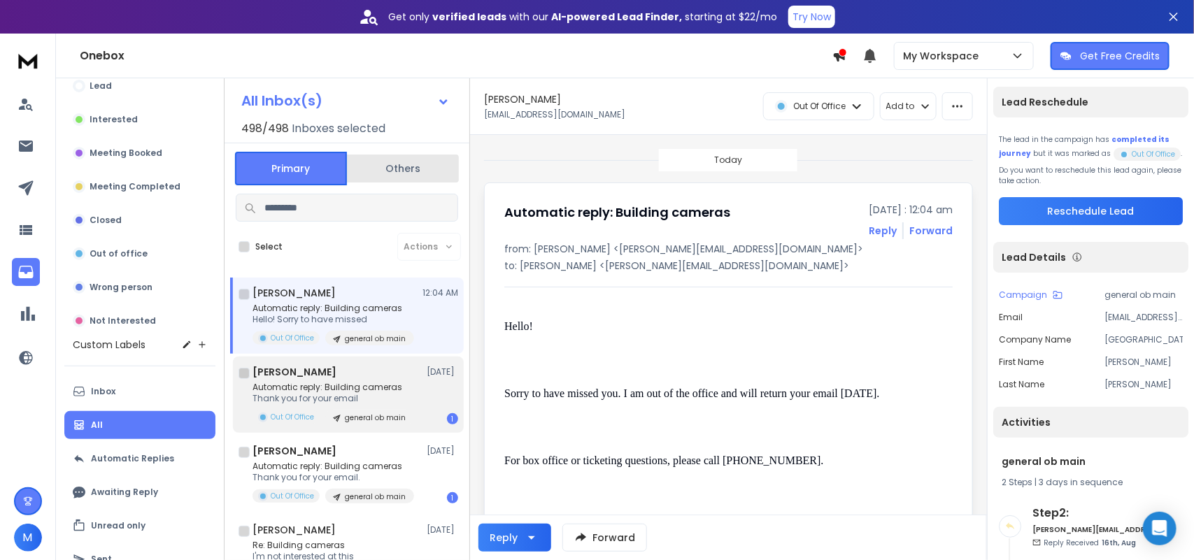
click at [359, 410] on div "general ob main" at bounding box center [369, 417] width 89 height 15
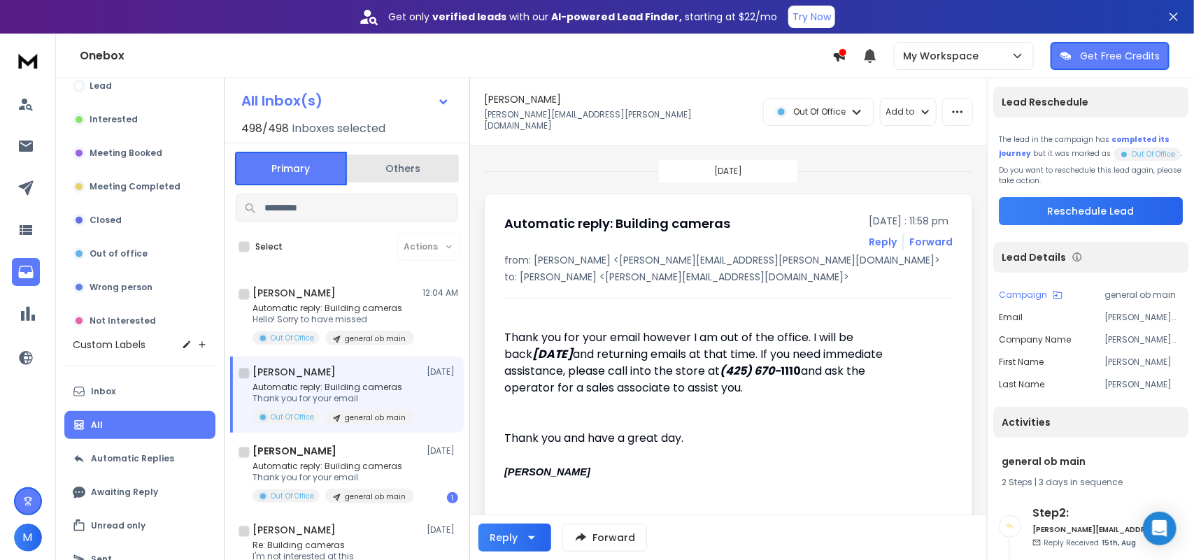
click at [511, 97] on h1 "Jean Fisher" at bounding box center [522, 99] width 77 height 14
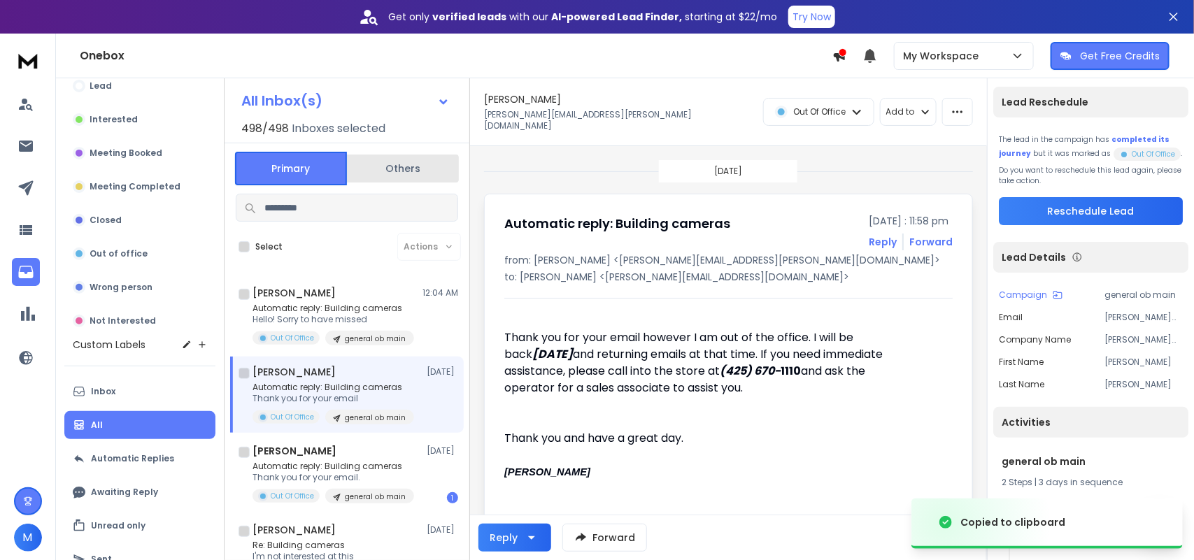
click at [553, 113] on p "Jean.Fisher@albertlee.biz" at bounding box center [604, 120] width 240 height 22
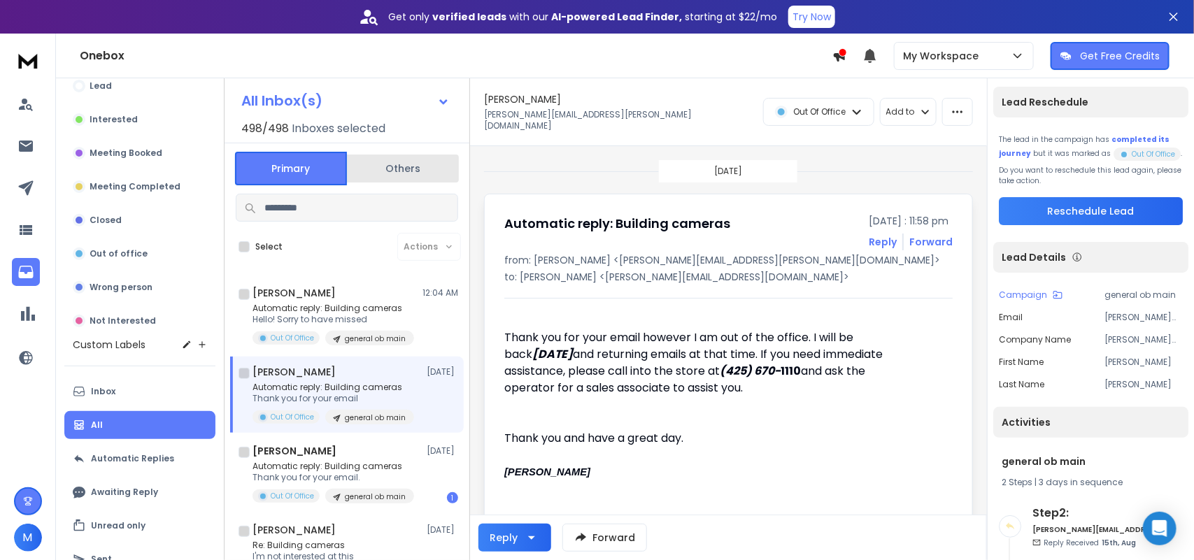
click at [1166, 323] on p "jean.fisher@albertleeappliance.com" at bounding box center [1143, 317] width 78 height 11
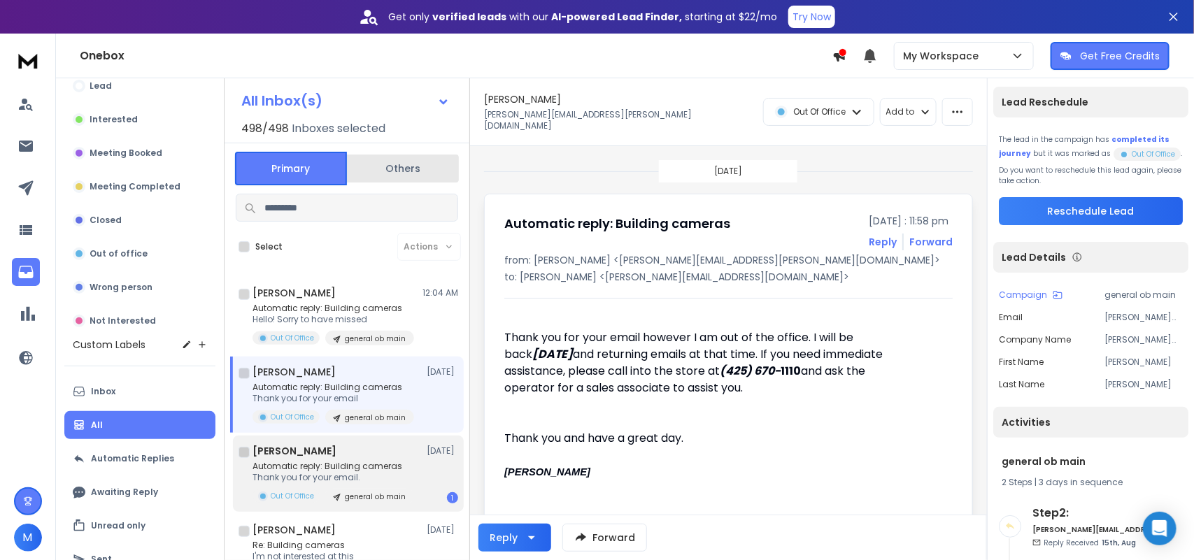
click at [355, 466] on p "Automatic reply: Building cameras" at bounding box center [333, 466] width 162 height 11
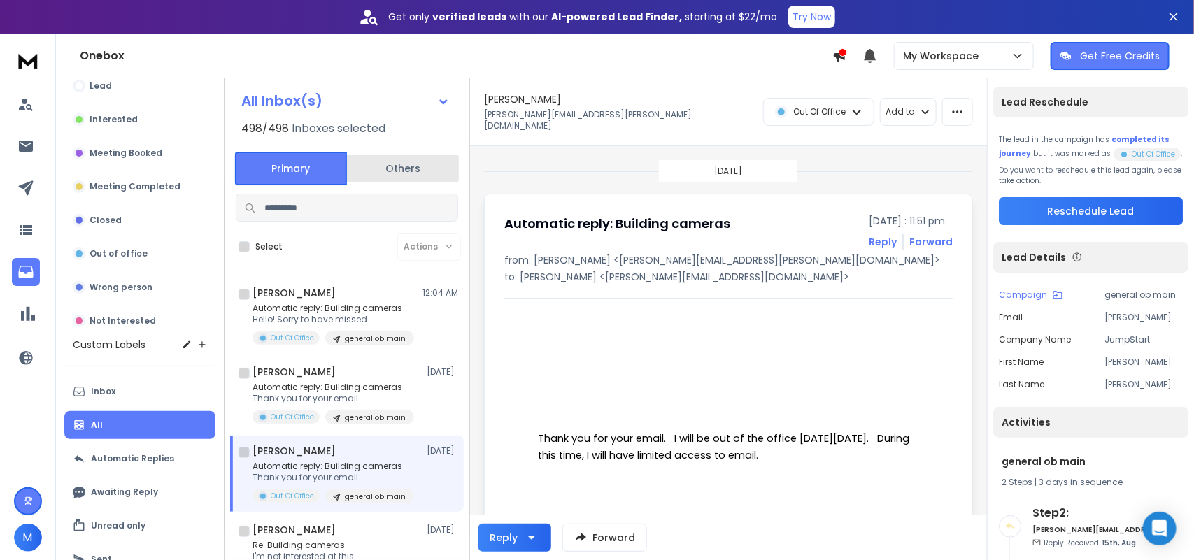
click at [557, 96] on h1 "Nilda Medina-Gonzalez" at bounding box center [522, 99] width 77 height 14
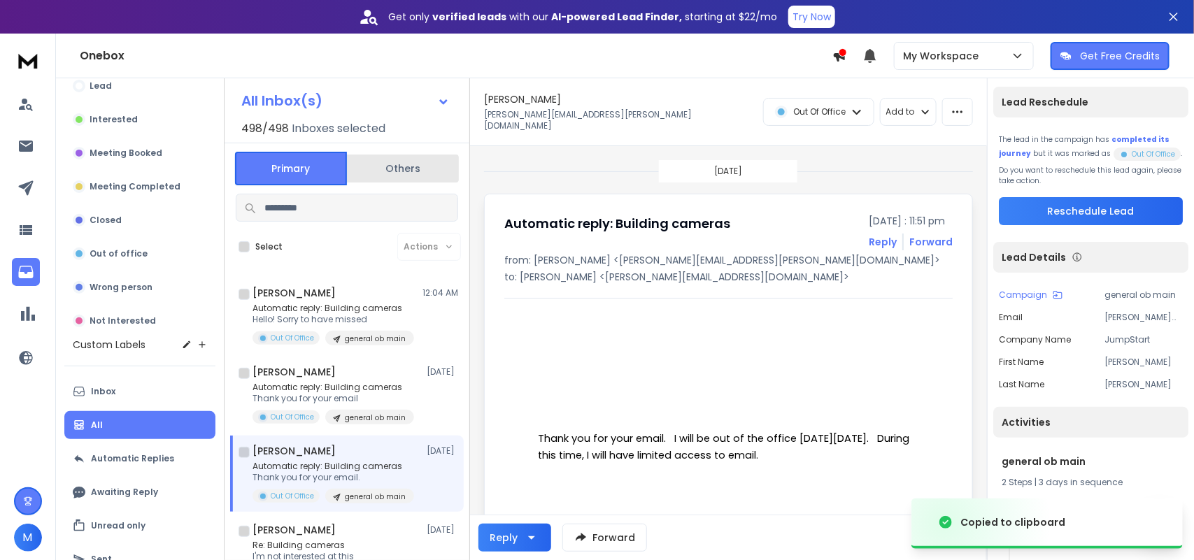
click at [593, 112] on p "Nilda.Medina-Gonzalez@jumpstartinc.org" at bounding box center [604, 120] width 240 height 22
